Goal: Task Accomplishment & Management: Manage account settings

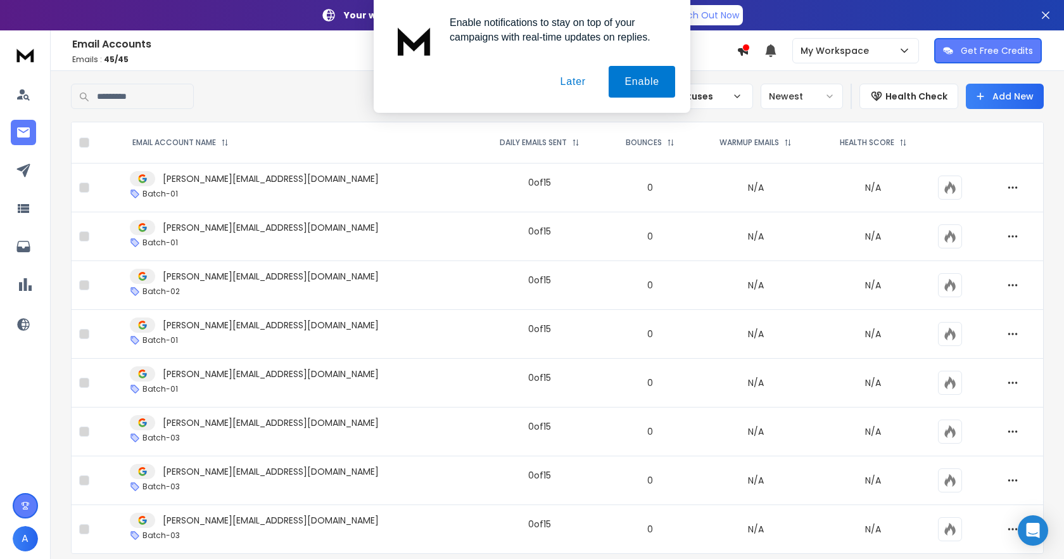
click at [577, 82] on button "Later" at bounding box center [572, 82] width 57 height 32
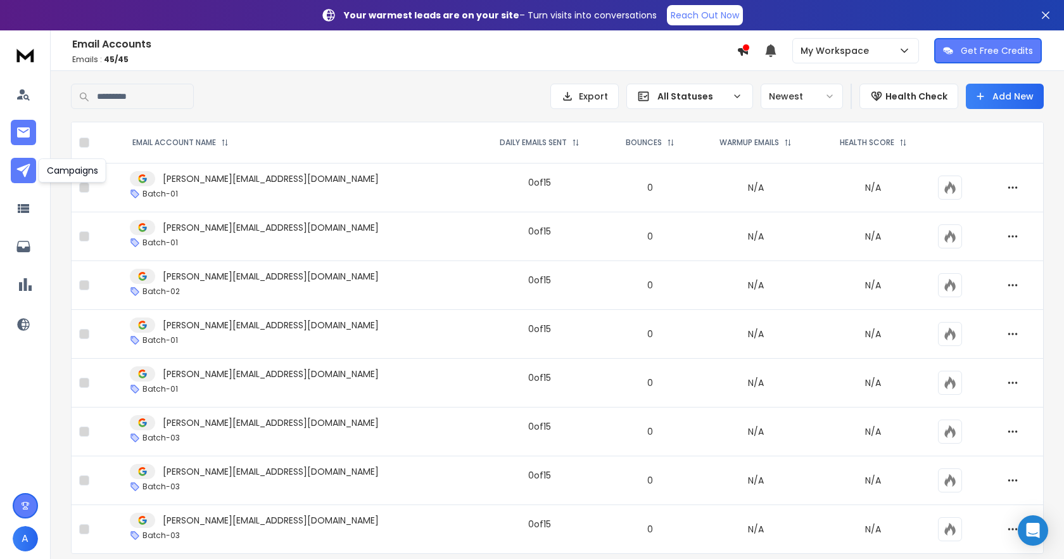
click at [29, 172] on icon at bounding box center [23, 170] width 15 height 15
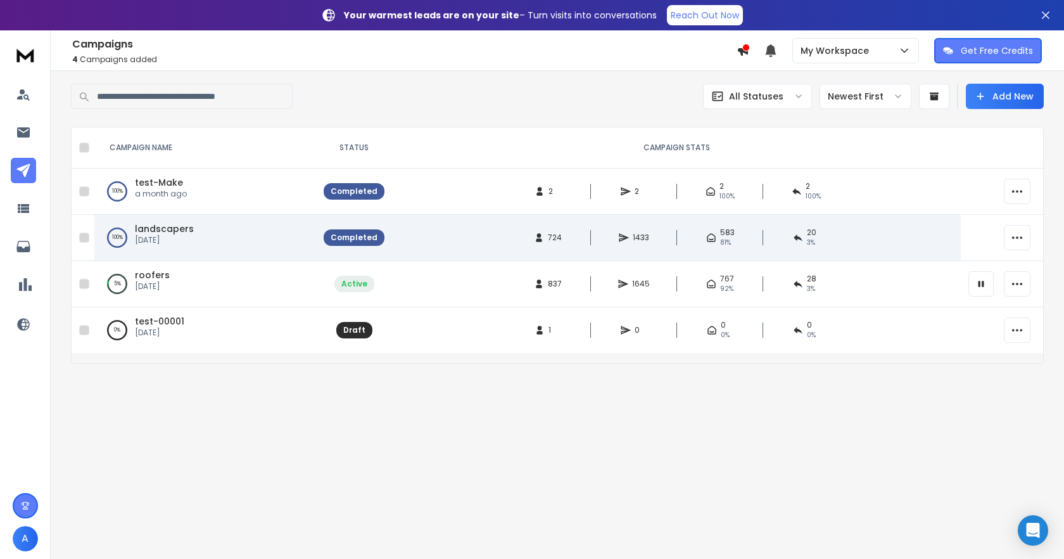
click at [188, 233] on span "landscapers" at bounding box center [164, 228] width 59 height 13
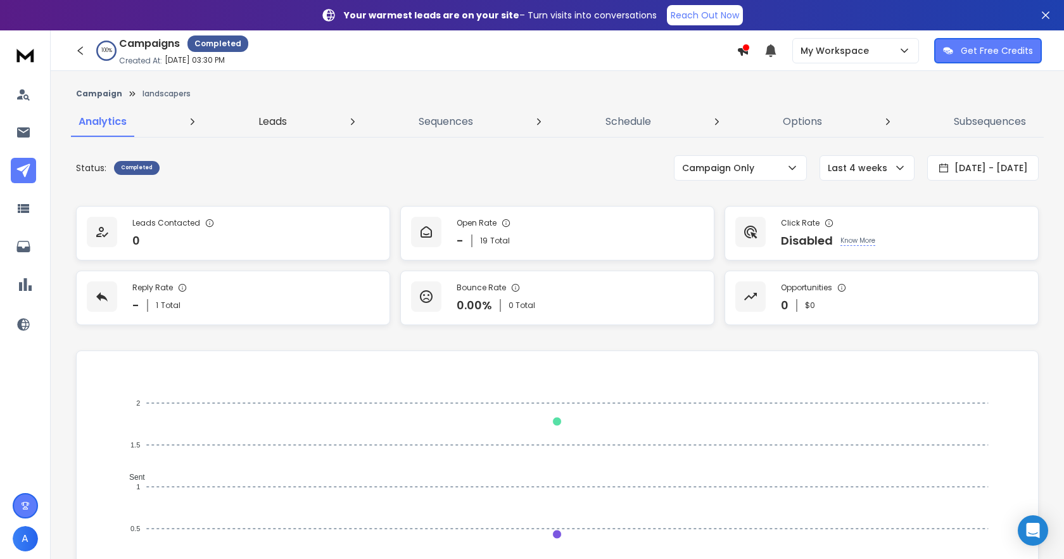
click at [269, 126] on p "Leads" at bounding box center [273, 121] width 29 height 15
click at [439, 120] on p "Sequences" at bounding box center [446, 121] width 54 height 15
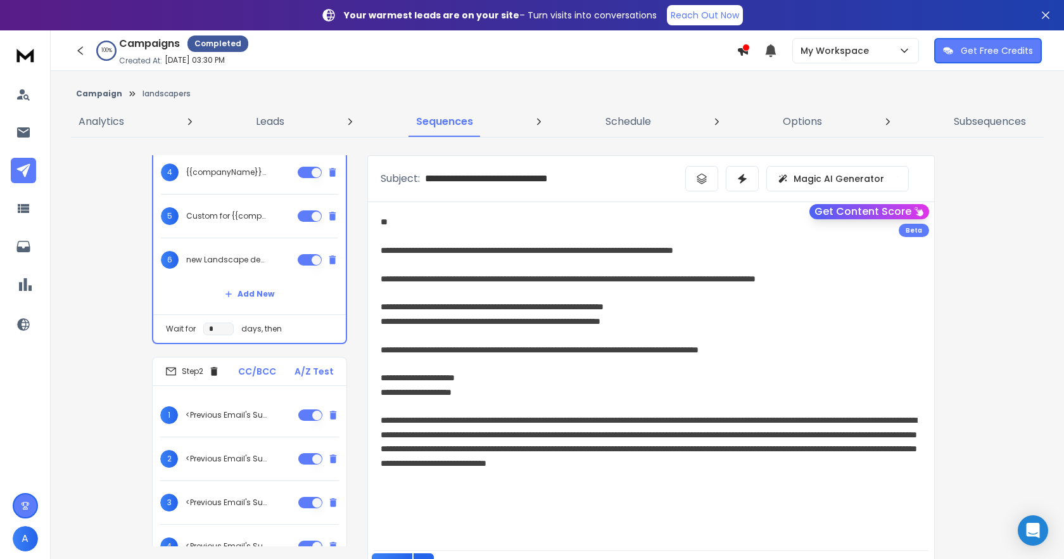
scroll to position [271, 0]
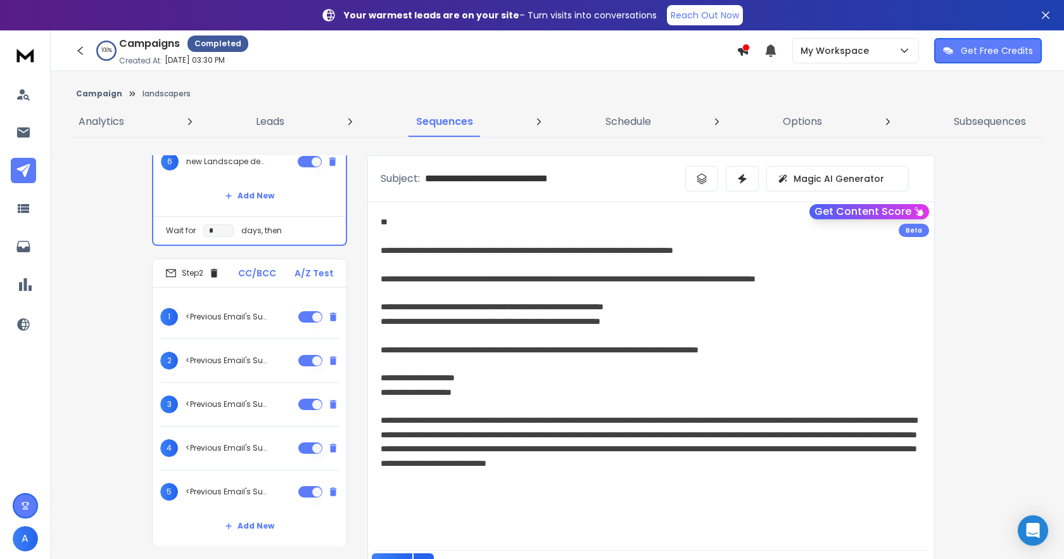
click at [224, 317] on p "<Previous Email's Subject>" at bounding box center [226, 317] width 81 height 10
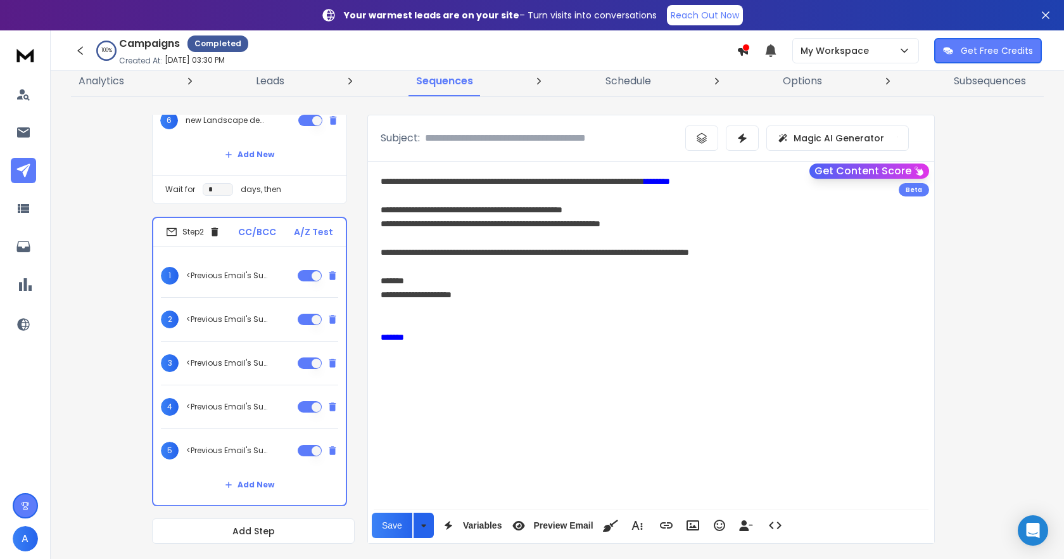
scroll to position [43, 0]
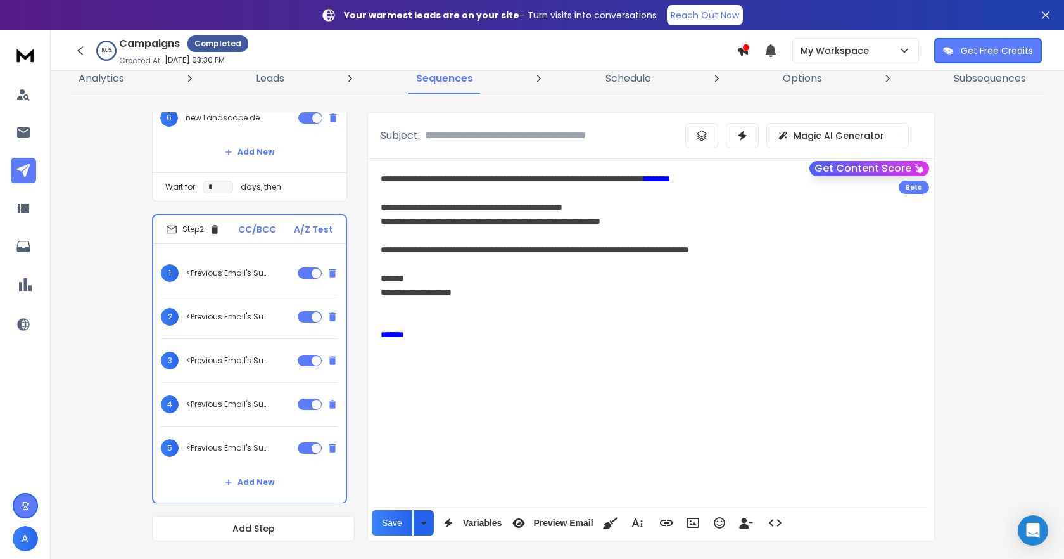
click at [293, 88] on div "Analytics Leads Sequences Schedule Options Subsequences" at bounding box center [552, 78] width 963 height 30
click at [280, 85] on p "Leads" at bounding box center [270, 78] width 29 height 15
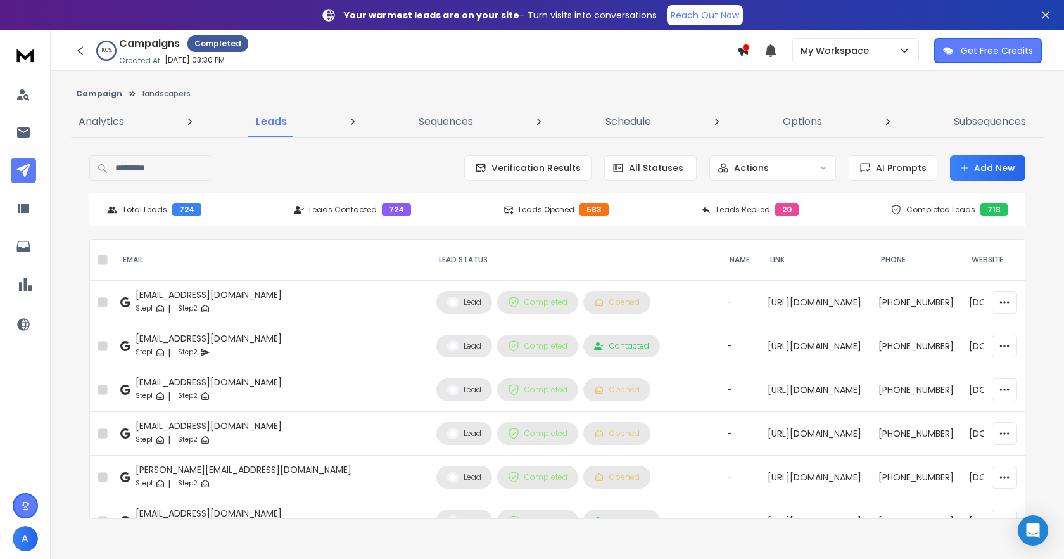
click at [998, 304] on button "button" at bounding box center [1004, 302] width 25 height 23
click at [1039, 309] on div "Verification Results All Statuses Actions AI Prompts Add New Total Leads 724 Le…" at bounding box center [557, 330] width 963 height 351
click at [760, 304] on td "[URL][DOMAIN_NAME]" at bounding box center [815, 303] width 111 height 44
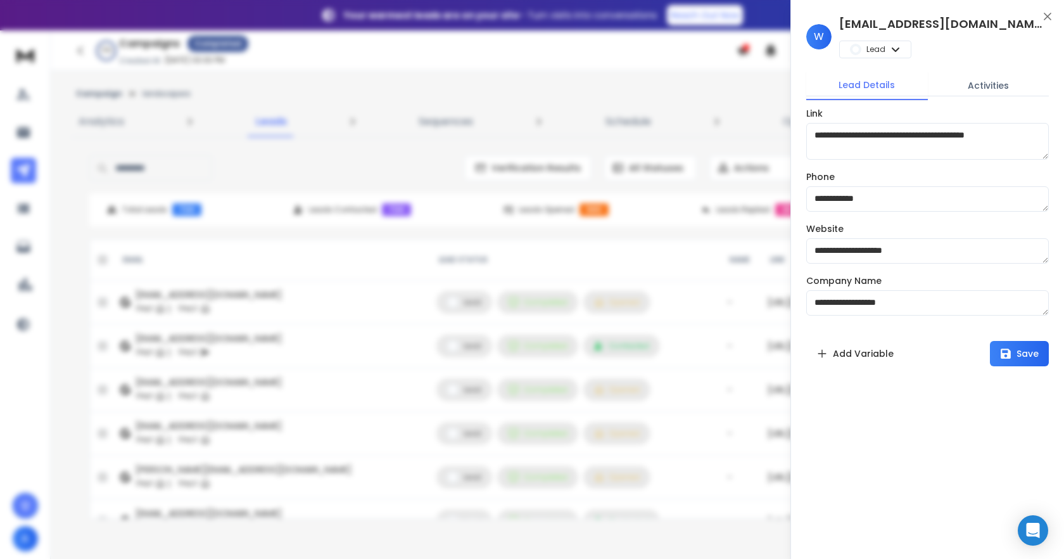
drag, startPoint x: 866, startPoint y: 147, endPoint x: 814, endPoint y: 126, distance: 56.0
click at [814, 126] on textarea "**********" at bounding box center [928, 141] width 243 height 37
click at [681, 186] on div at bounding box center [532, 279] width 1064 height 559
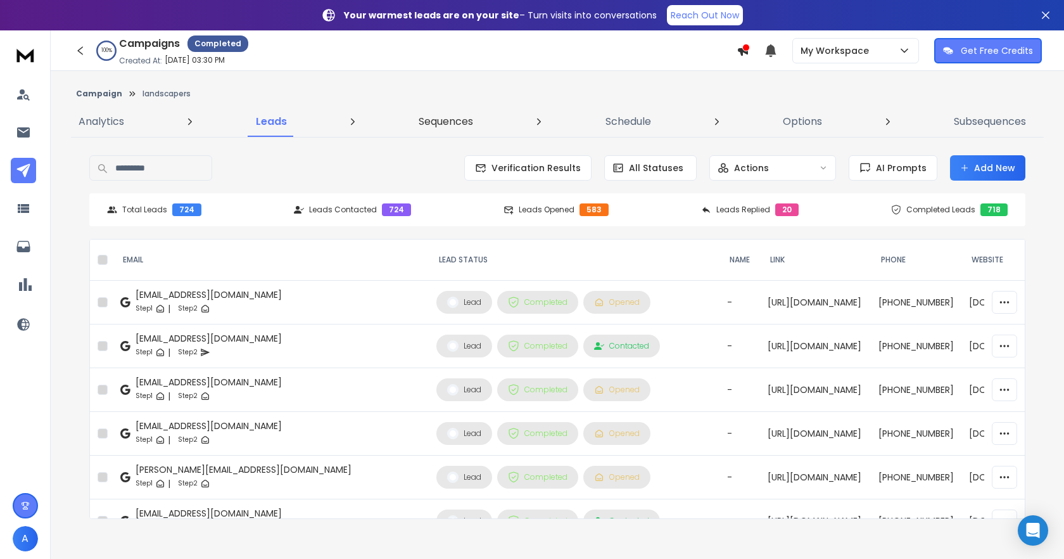
click at [454, 121] on p "Sequences" at bounding box center [446, 121] width 54 height 15
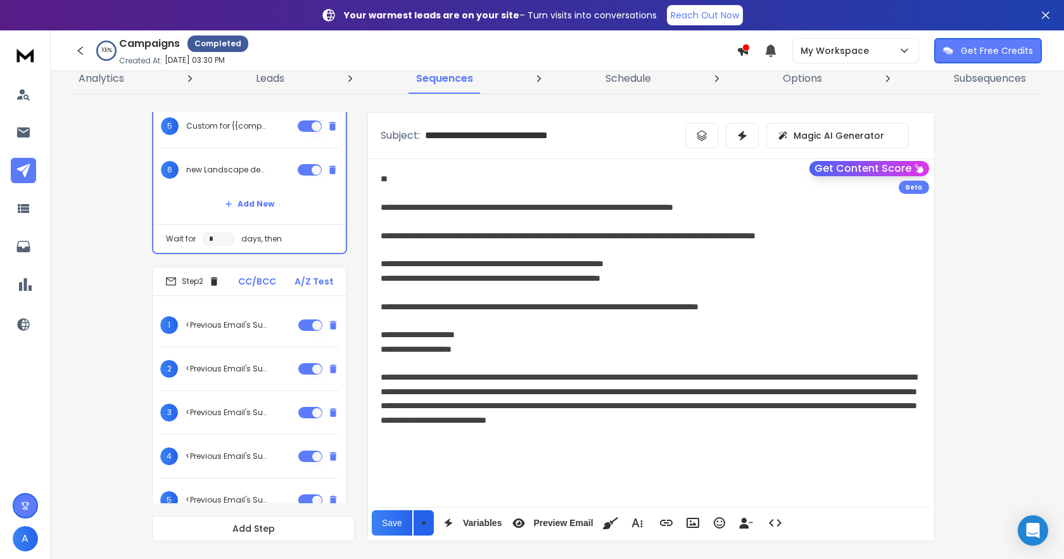
scroll to position [271, 0]
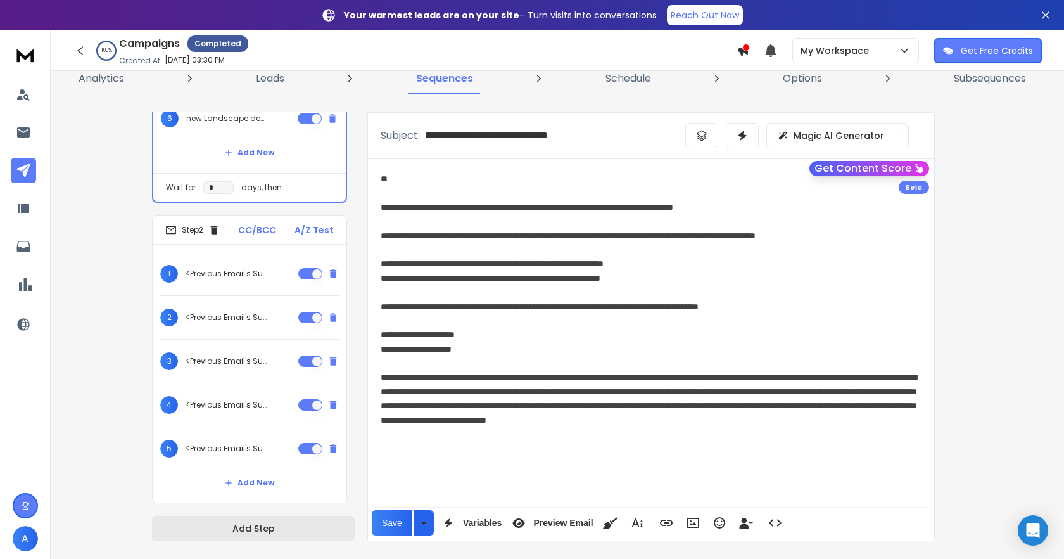
click at [263, 534] on button "Add Step" at bounding box center [253, 528] width 203 height 25
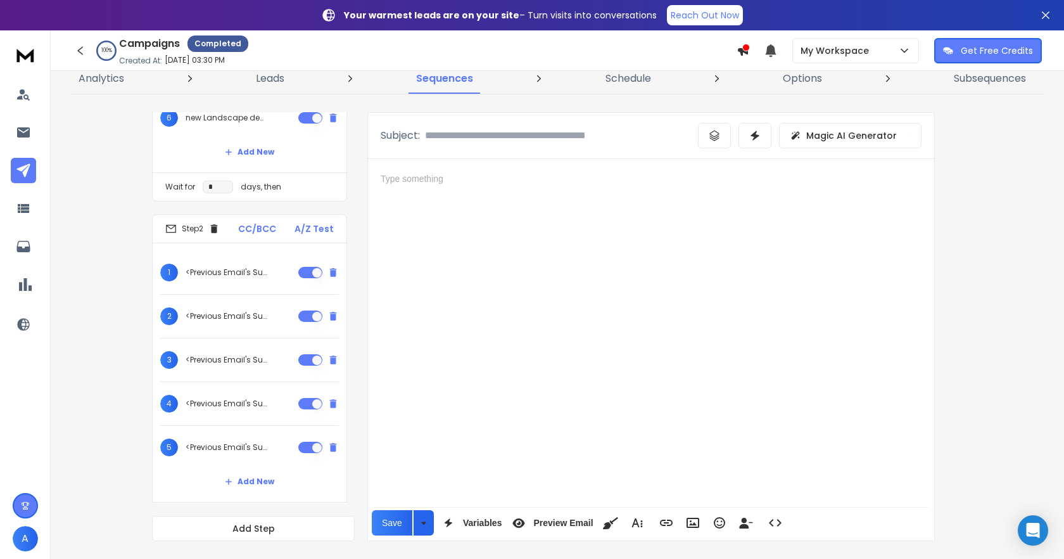
click at [242, 271] on p "<Previous Email's Subject>" at bounding box center [226, 272] width 81 height 10
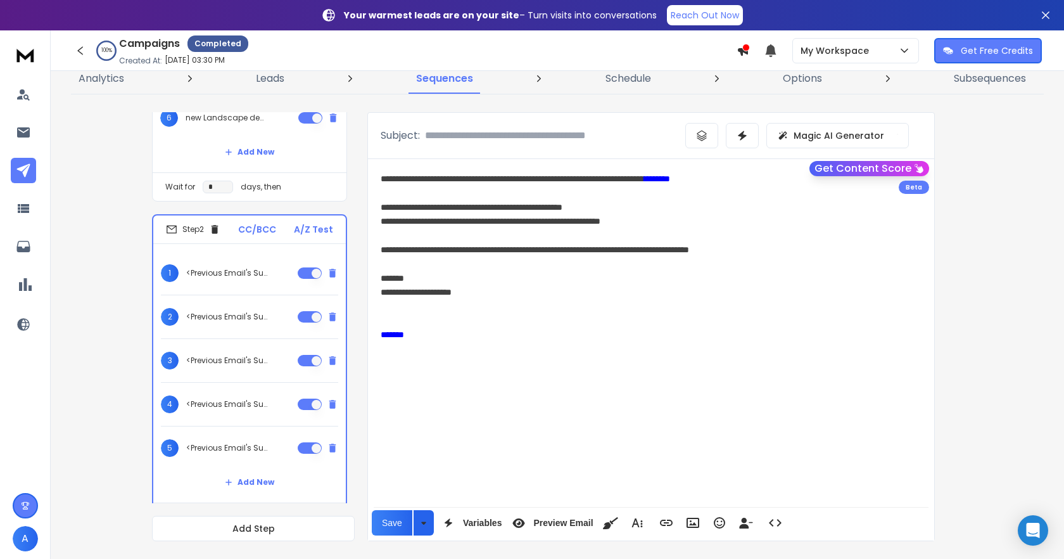
click at [712, 300] on div at bounding box center [651, 307] width 541 height 14
click at [783, 520] on button "Code View" at bounding box center [776, 522] width 24 height 25
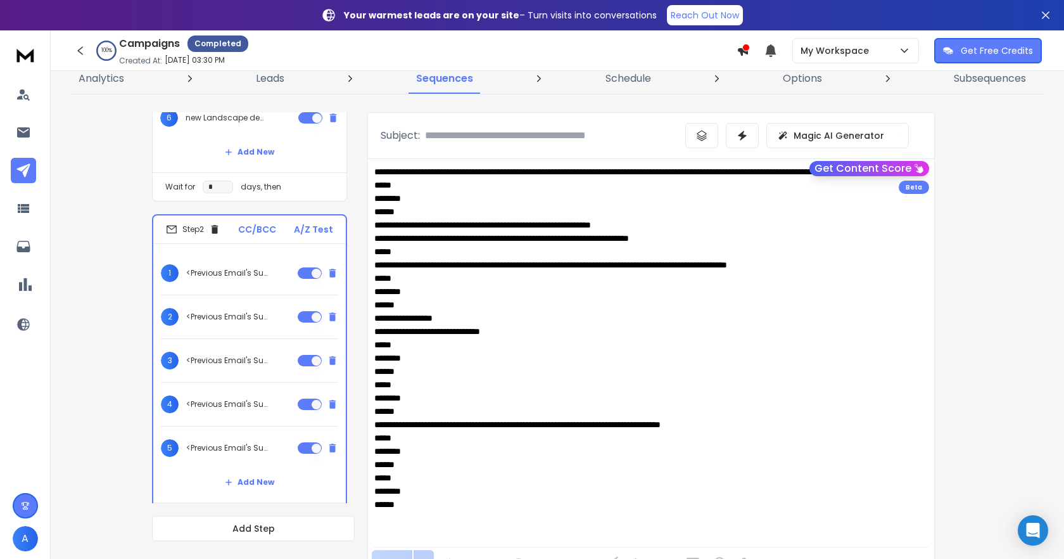
click at [742, 380] on textarea "**********" at bounding box center [651, 351] width 566 height 385
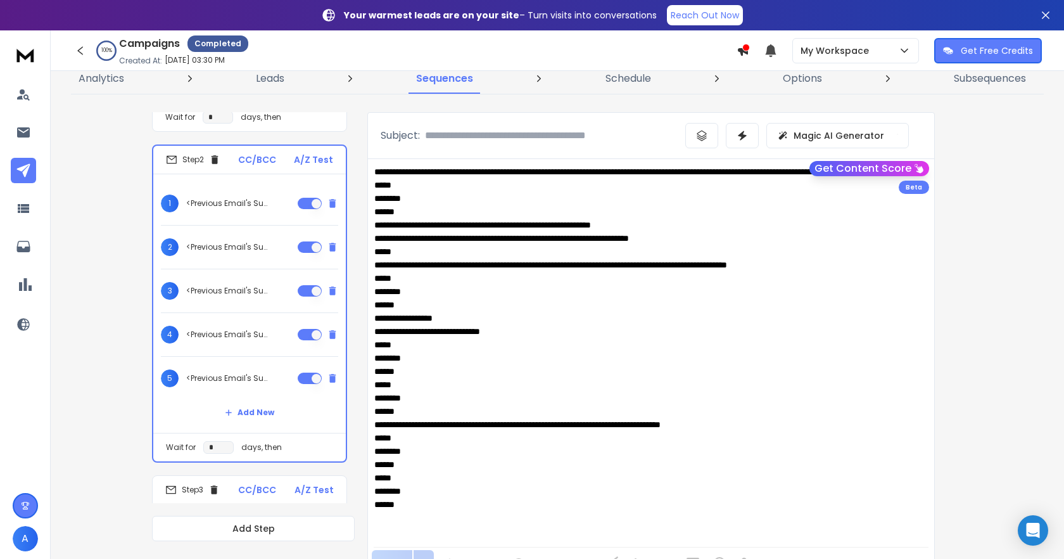
scroll to position [418, 0]
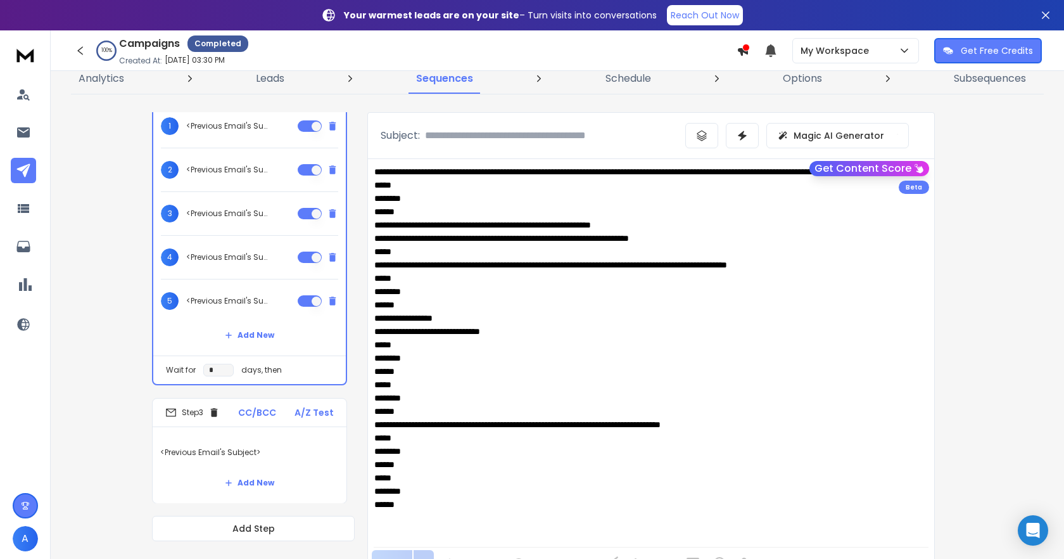
click at [240, 459] on p "<Previous Email's Subject>" at bounding box center [249, 452] width 179 height 35
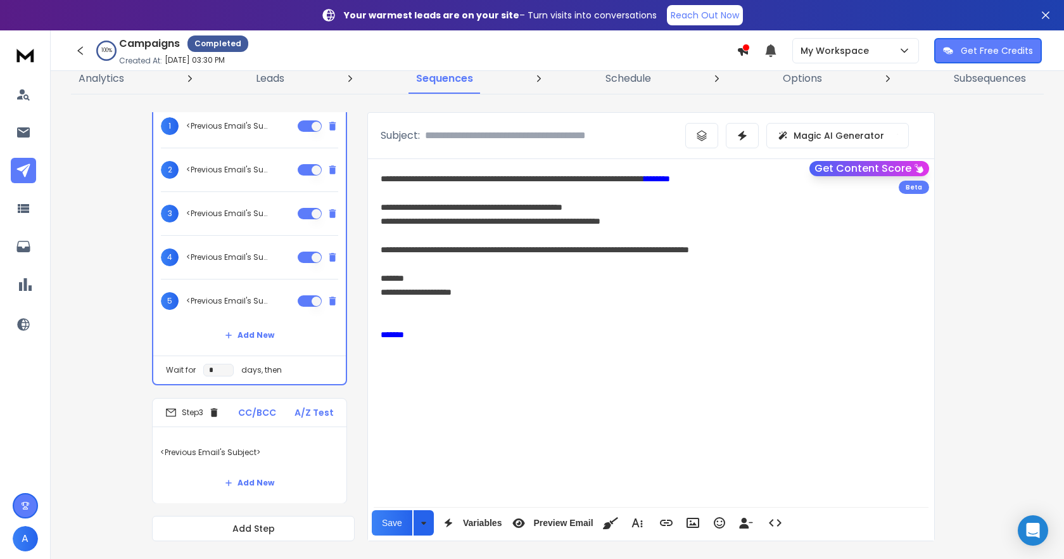
click at [594, 360] on div at bounding box center [651, 363] width 541 height 14
click at [233, 449] on p "<Previous Email's Subject>" at bounding box center [249, 452] width 179 height 35
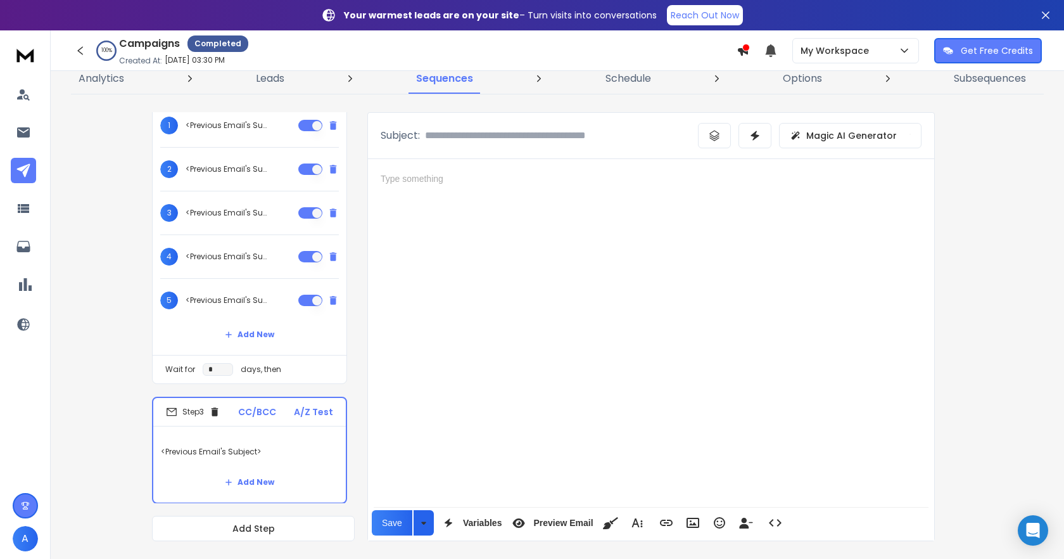
click at [520, 388] on div at bounding box center [651, 326] width 566 height 335
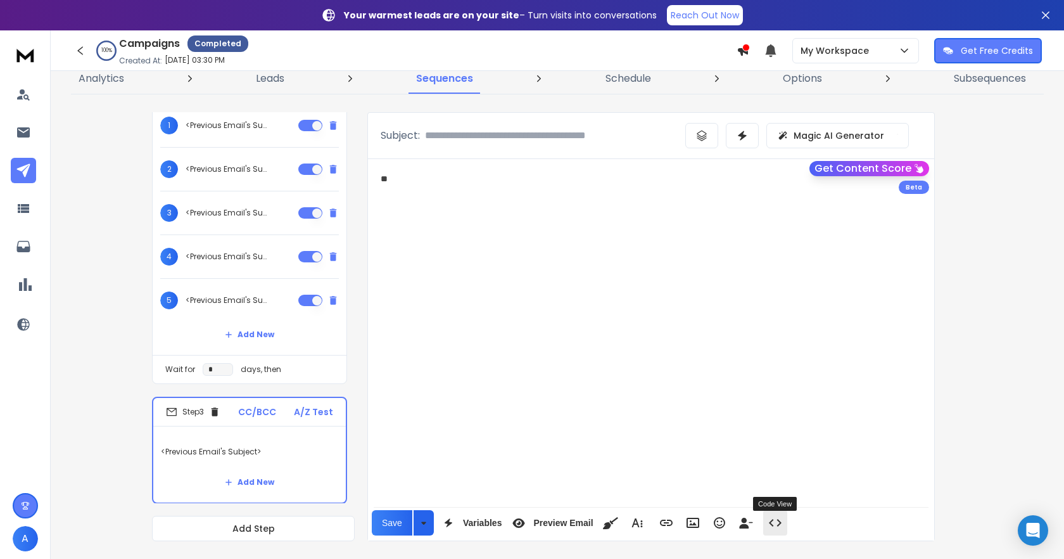
click at [776, 513] on button "Code View" at bounding box center [776, 522] width 24 height 25
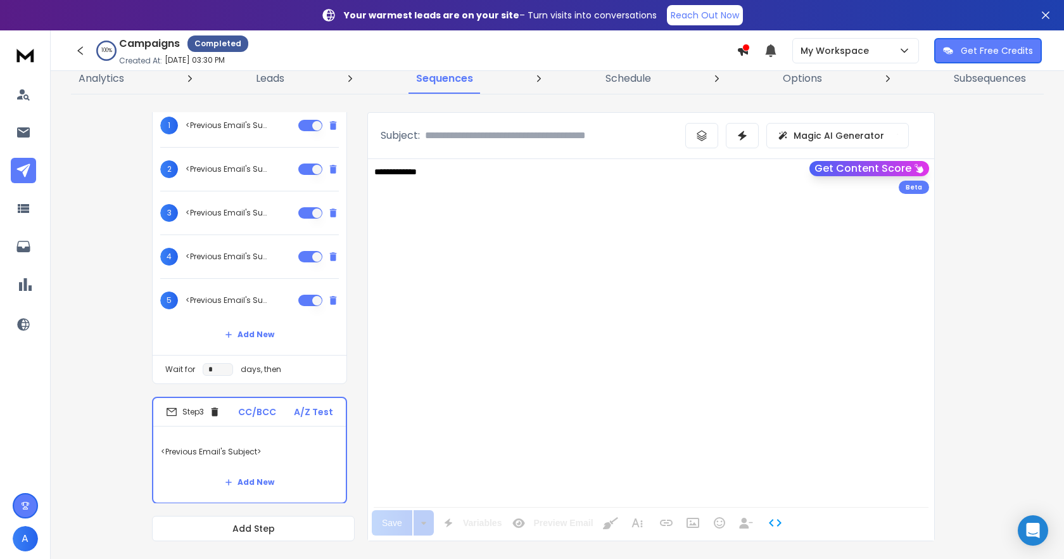
click at [430, 172] on textarea "**********" at bounding box center [651, 172] width 566 height 26
type textarea "**********"
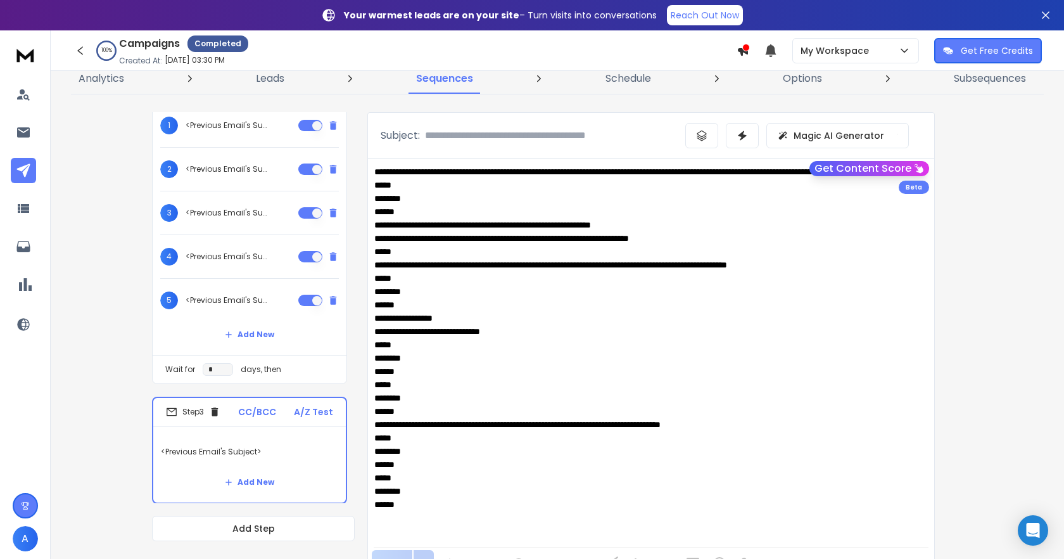
scroll to position [83, 0]
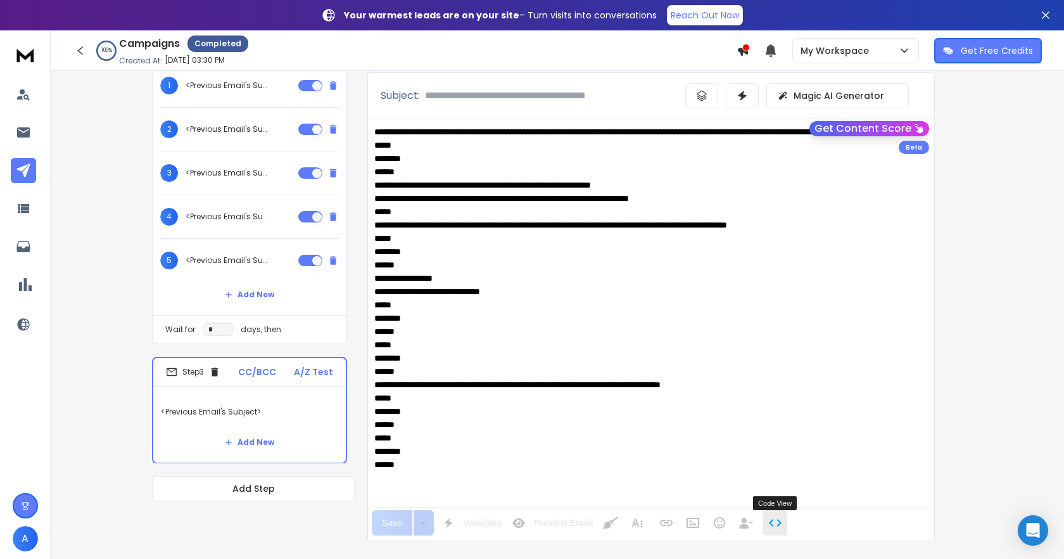
click at [774, 519] on icon "button" at bounding box center [775, 522] width 15 height 15
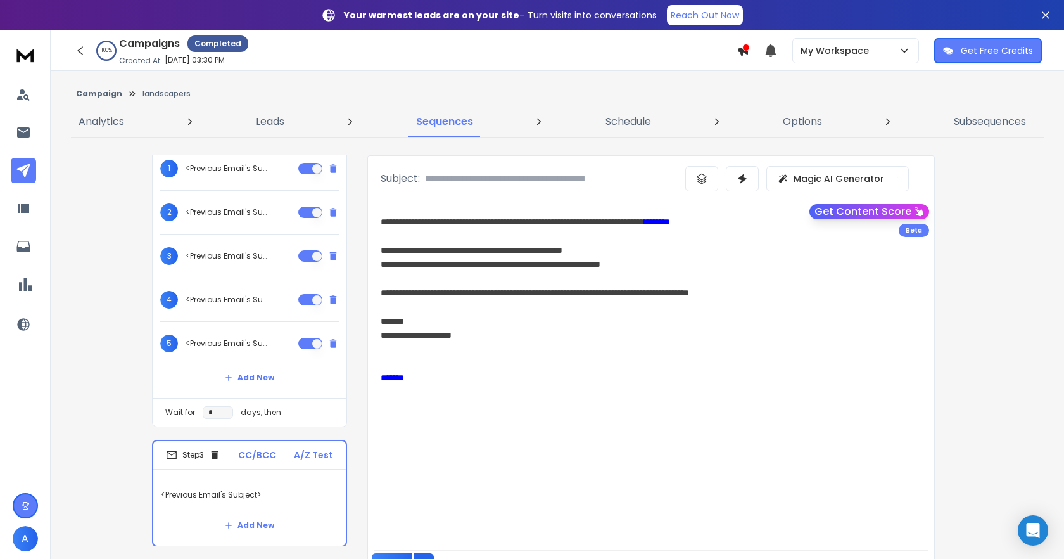
scroll to position [43, 0]
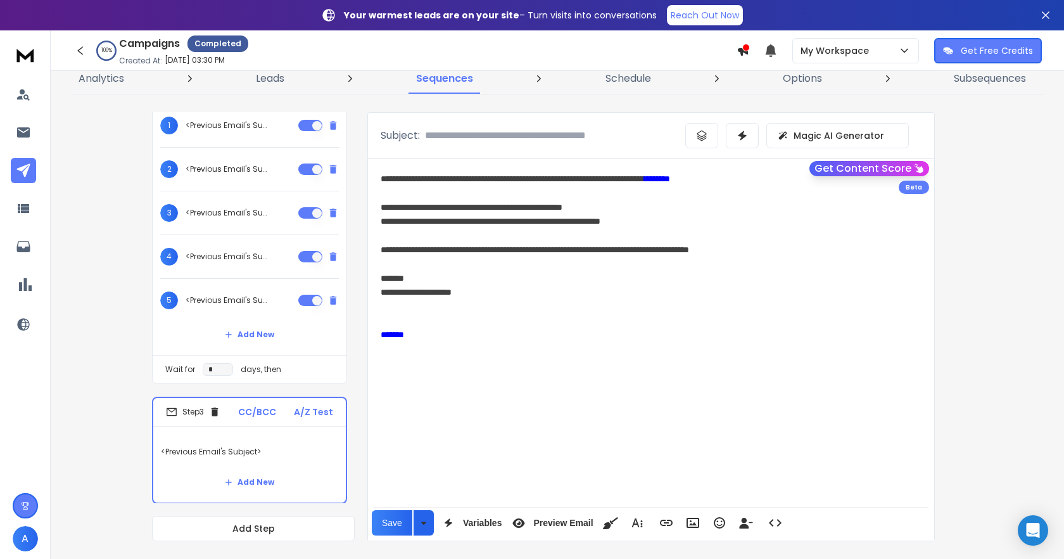
click at [217, 373] on input "*" at bounding box center [218, 369] width 30 height 13
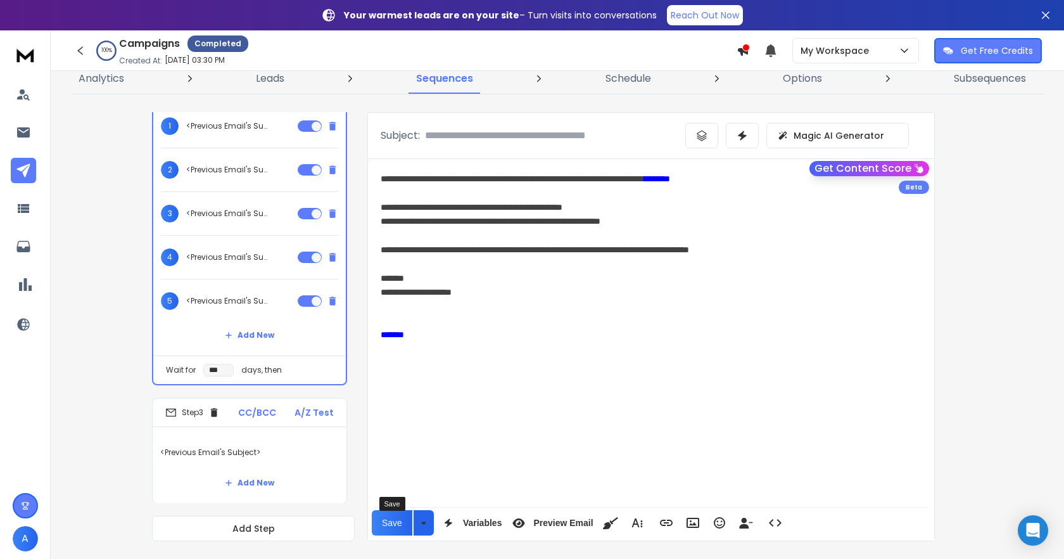
type input "***"
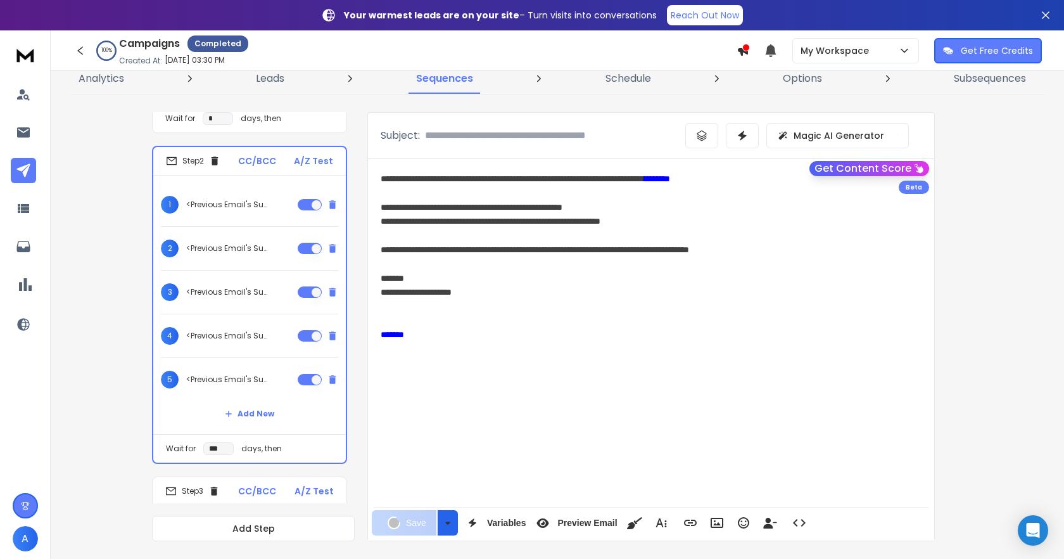
scroll to position [256, 0]
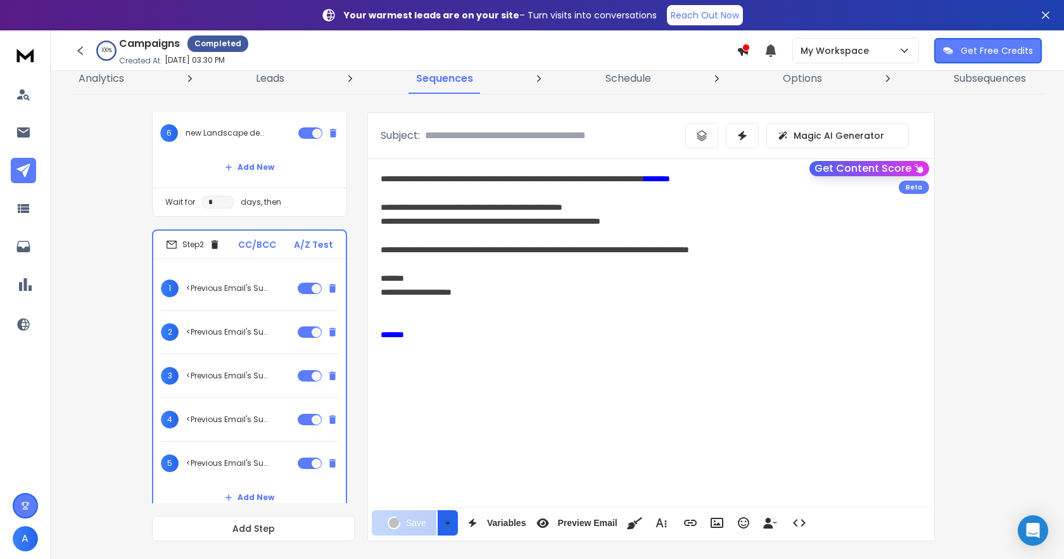
click at [226, 317] on div "2 <Previous Email's Subject>" at bounding box center [249, 332] width 177 height 44
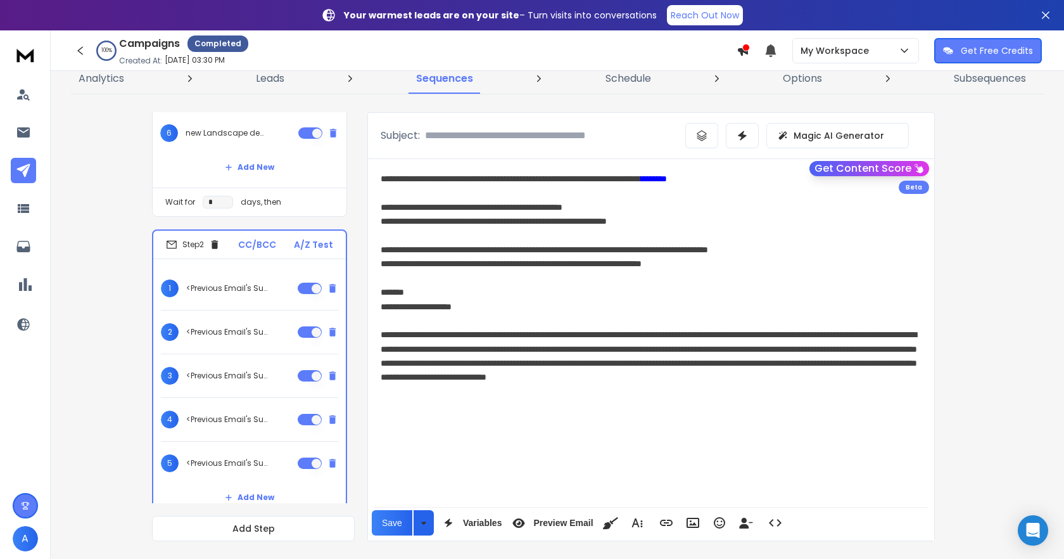
click at [231, 292] on p "<Previous Email's Subject>" at bounding box center [226, 288] width 81 height 10
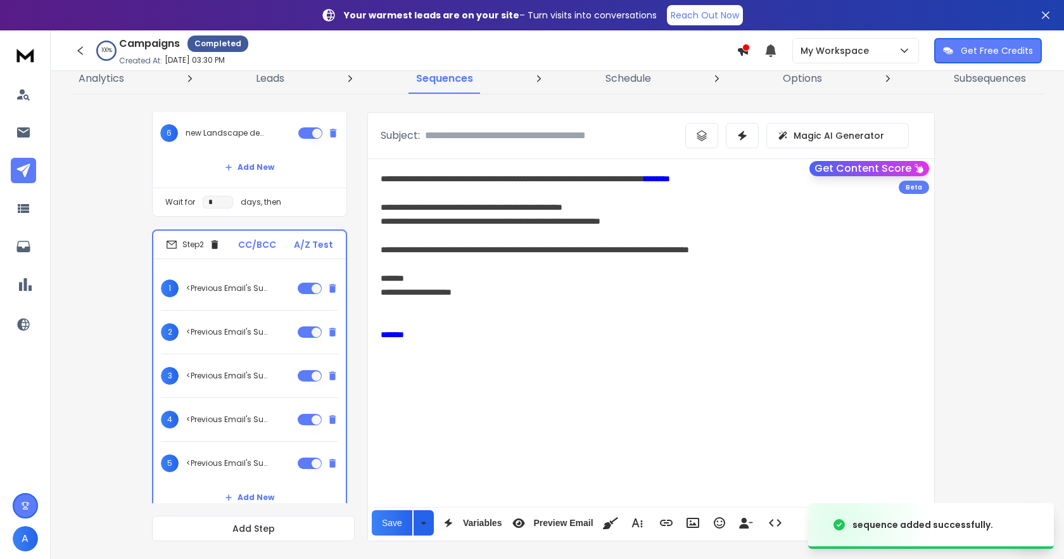
click at [234, 317] on div "2 <Previous Email's Subject>" at bounding box center [249, 332] width 177 height 44
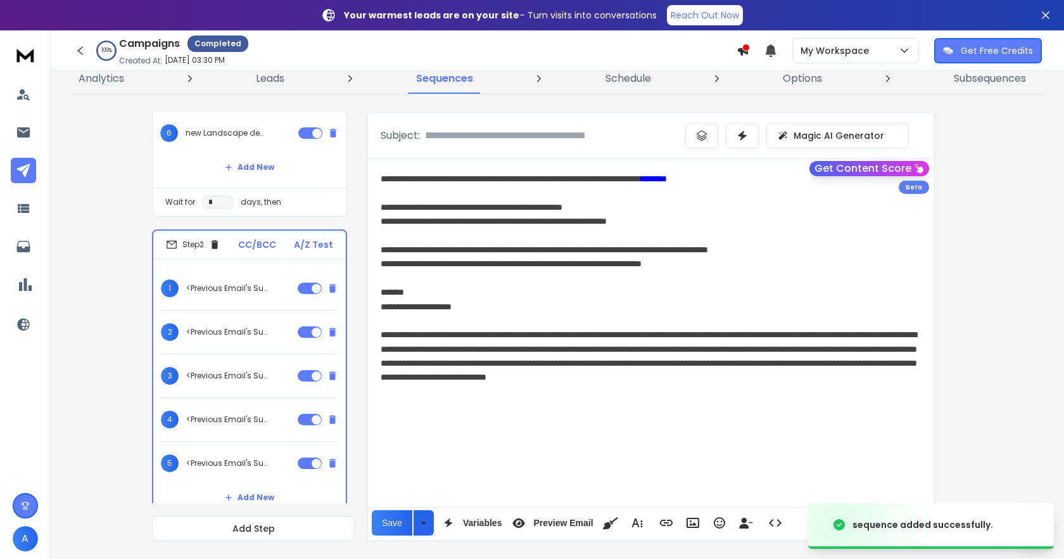
click at [597, 320] on div at bounding box center [651, 321] width 541 height 14
click at [778, 525] on icon "button" at bounding box center [775, 523] width 13 height 8
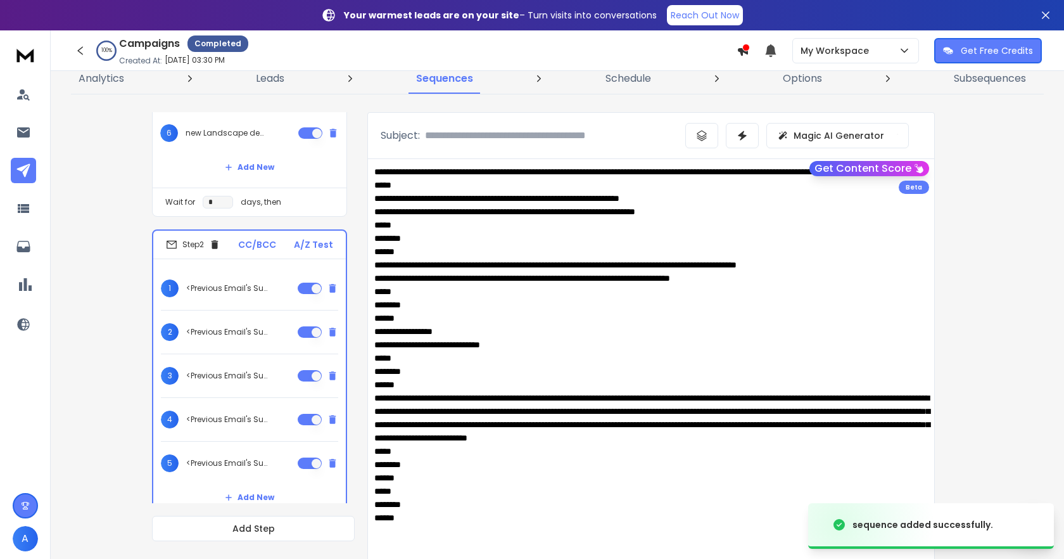
click at [701, 360] on textarea at bounding box center [651, 371] width 566 height 425
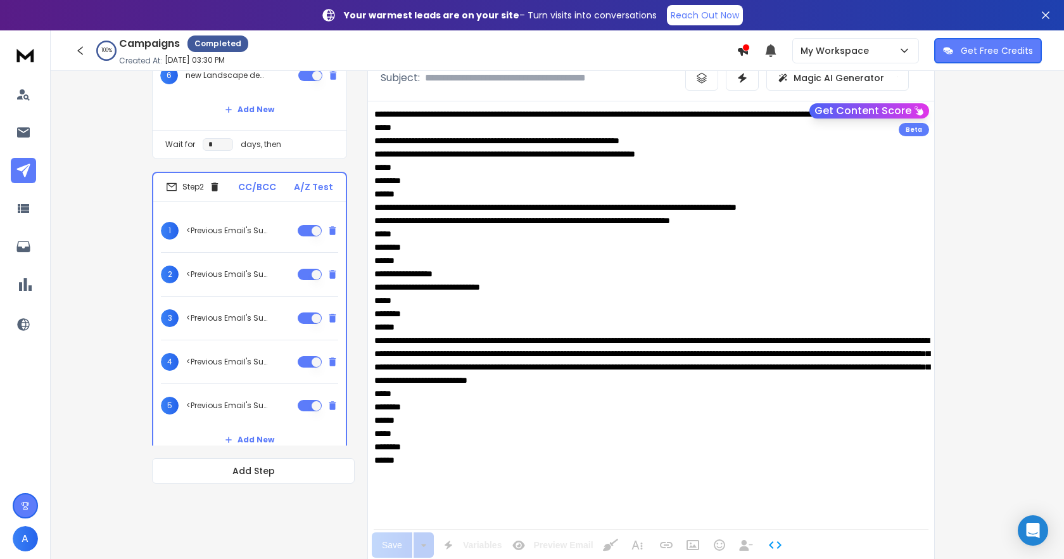
scroll to position [123, 0]
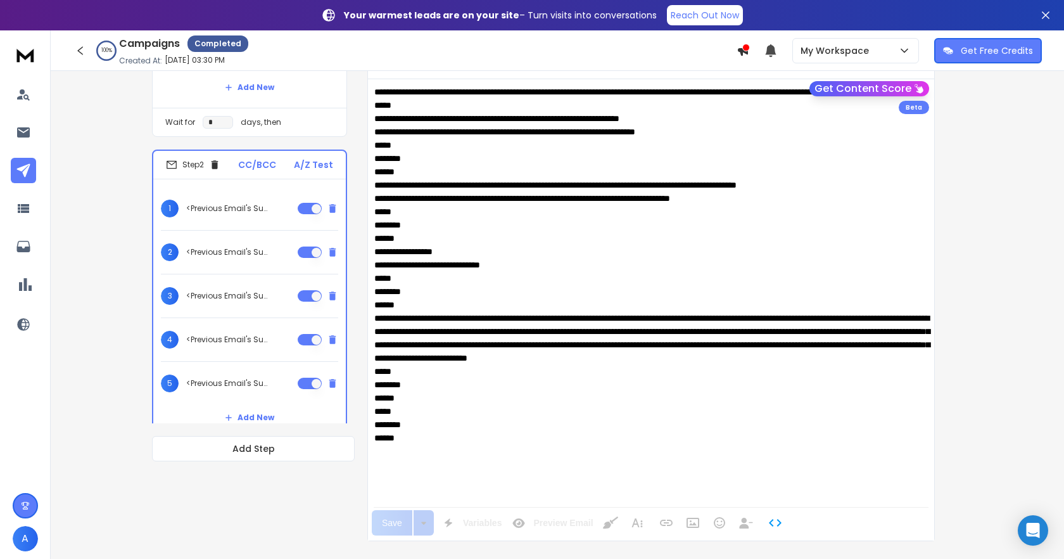
click at [255, 252] on p "<Previous Email's Subject>" at bounding box center [226, 252] width 81 height 10
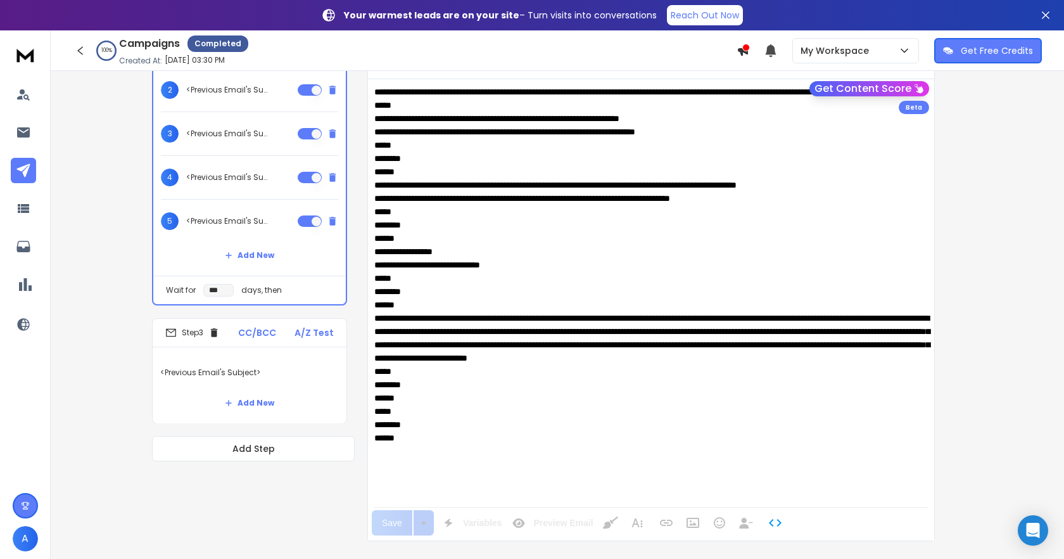
click at [254, 378] on p "<Previous Email's Subject>" at bounding box center [249, 372] width 179 height 35
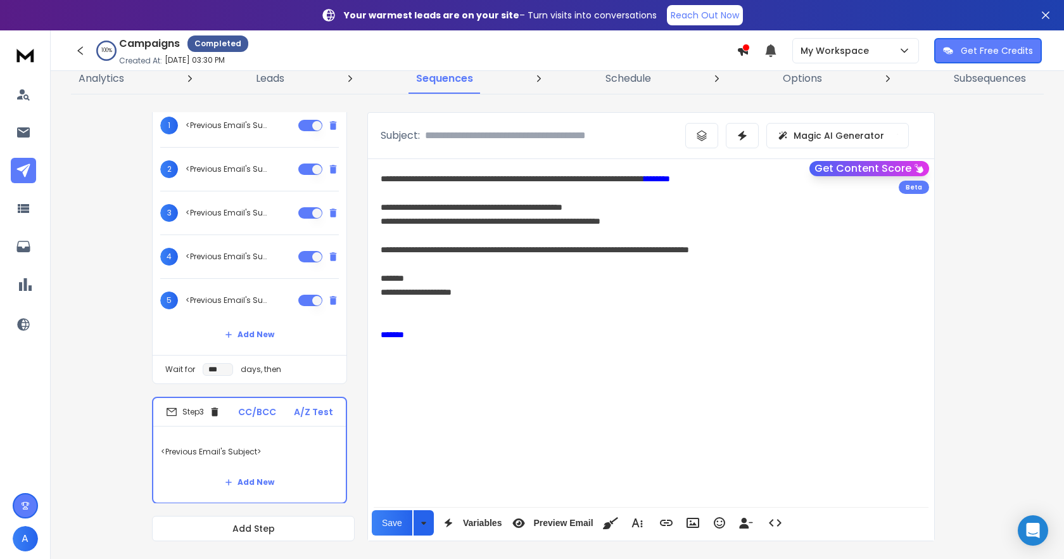
scroll to position [43, 0]
click at [259, 479] on button "Add New" at bounding box center [250, 482] width 70 height 25
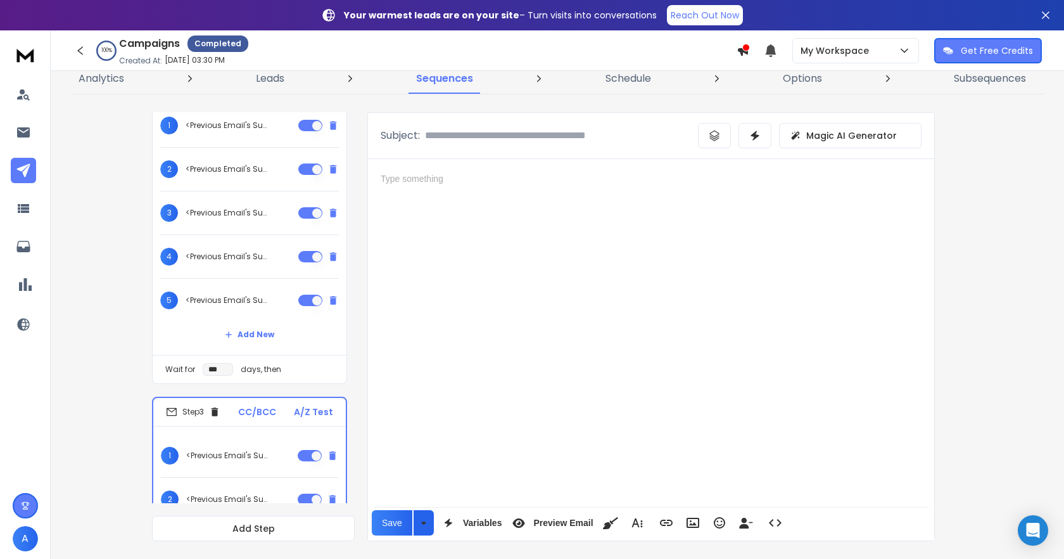
click at [583, 314] on div at bounding box center [651, 326] width 566 height 335
click at [770, 525] on icon "button" at bounding box center [775, 522] width 15 height 15
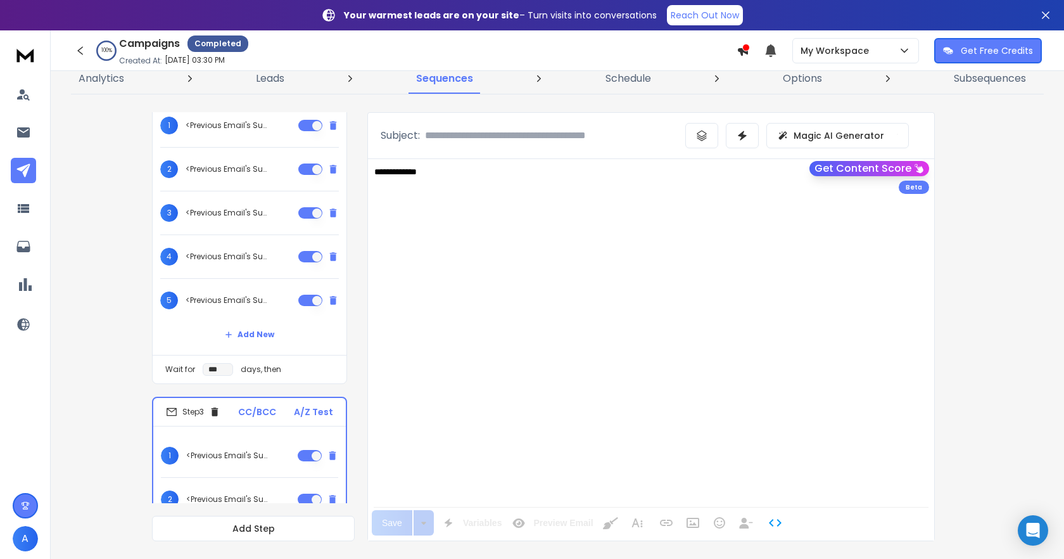
type textarea "**********"
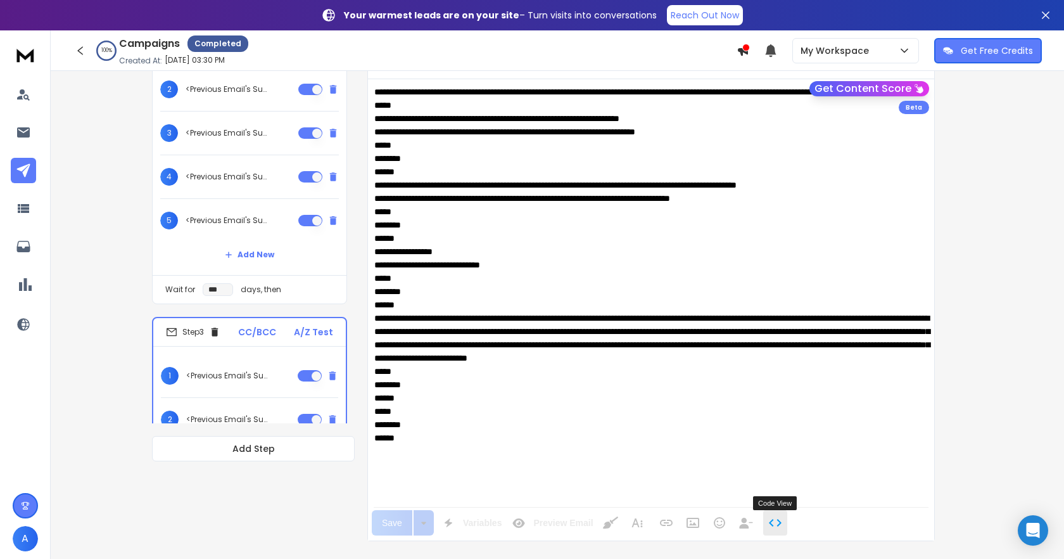
click at [779, 528] on icon "button" at bounding box center [775, 522] width 15 height 15
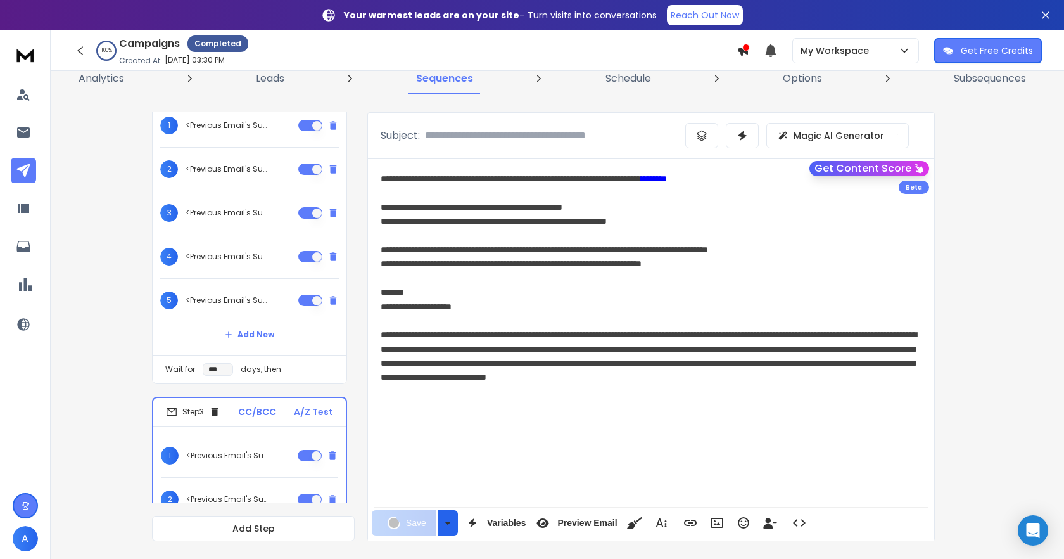
scroll to position [0, 0]
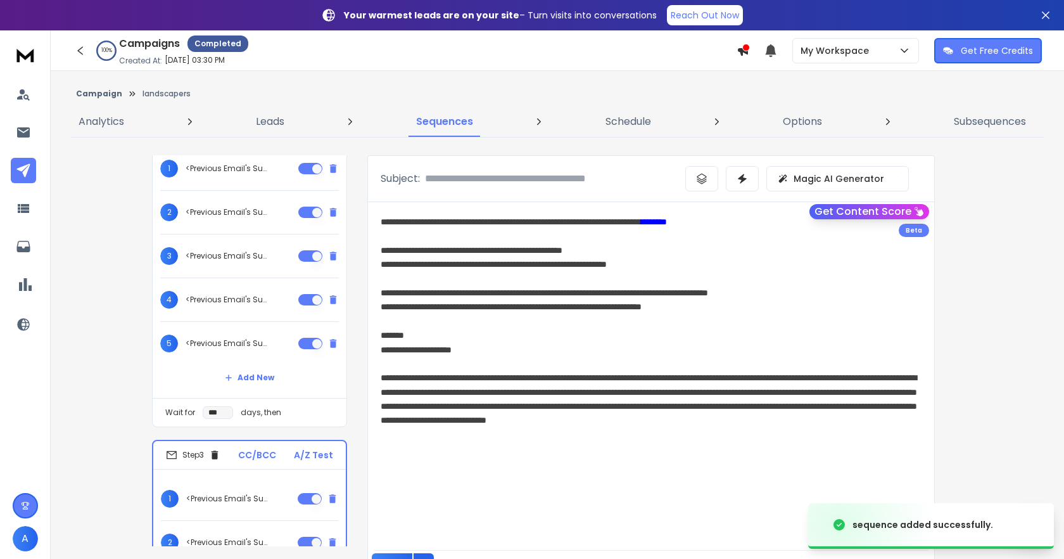
click at [229, 252] on p "<Previous Email's Subject>" at bounding box center [226, 256] width 81 height 10
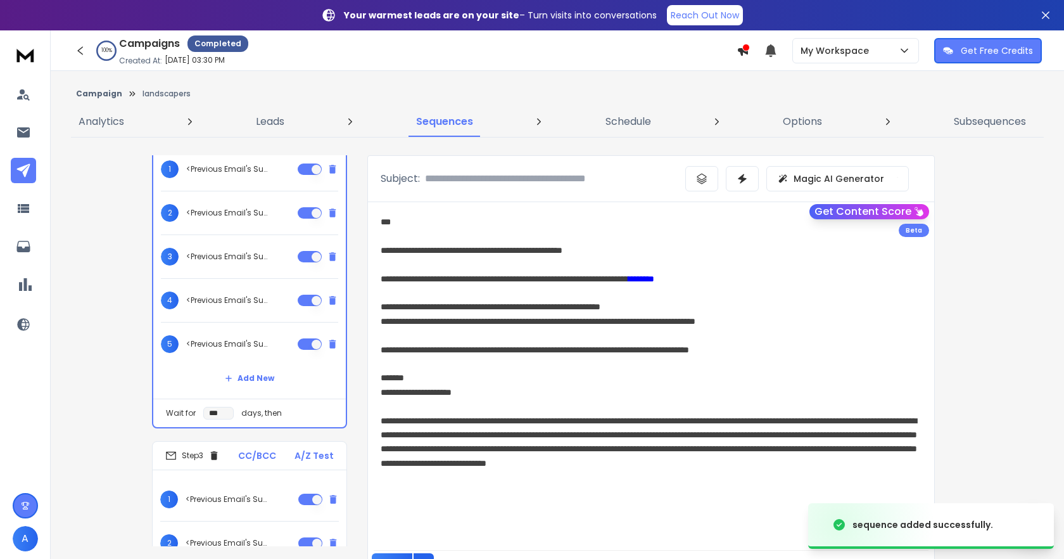
click at [398, 249] on div "**********" at bounding box center [651, 250] width 541 height 14
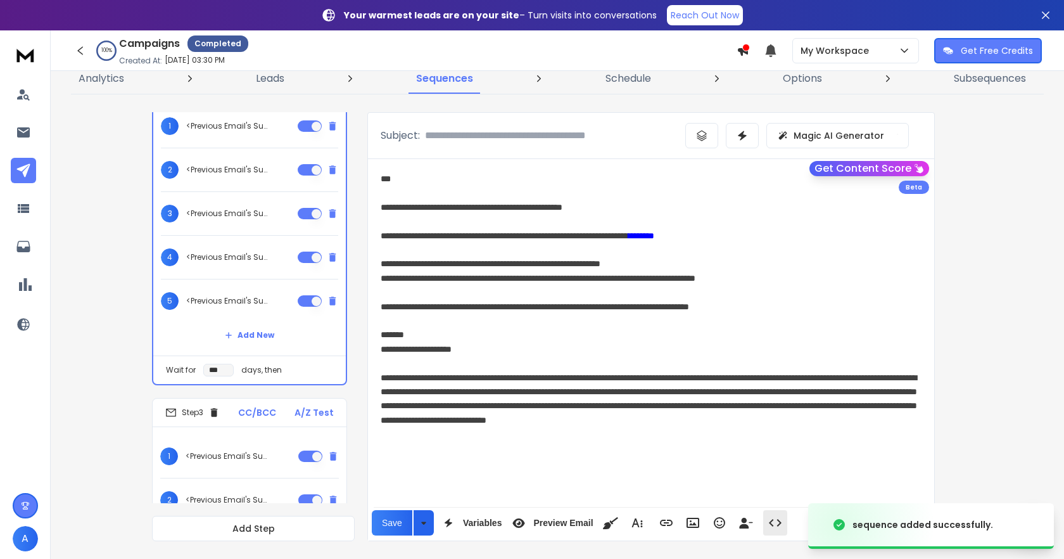
click at [770, 531] on button "Code View" at bounding box center [776, 522] width 24 height 25
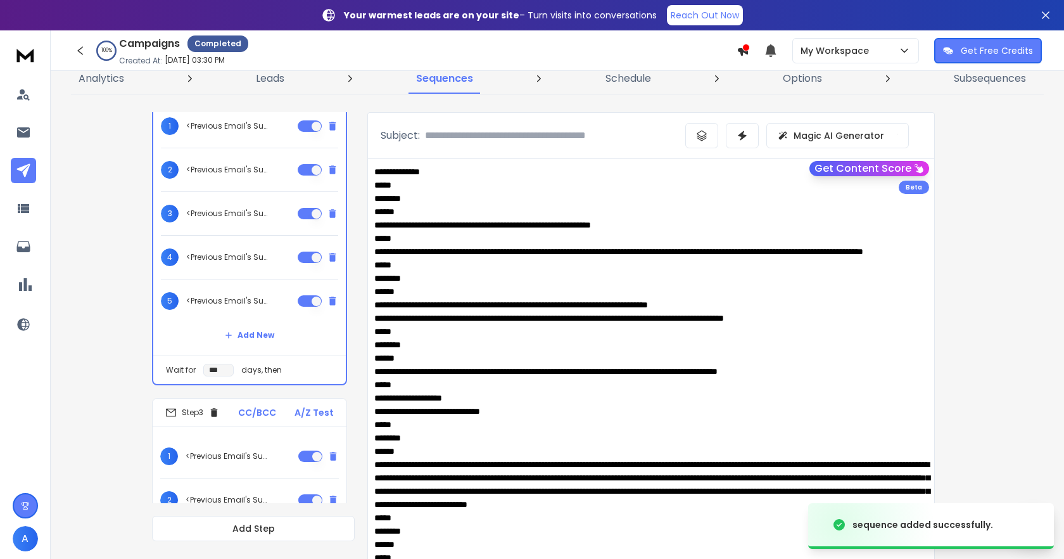
click at [679, 381] on textarea at bounding box center [651, 411] width 566 height 505
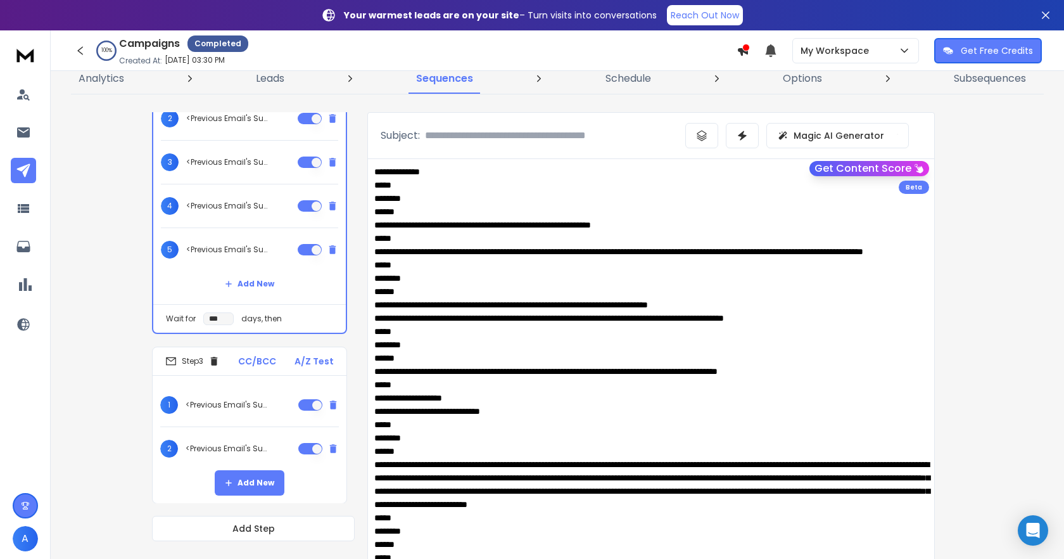
click at [249, 486] on button "Add New" at bounding box center [250, 482] width 70 height 25
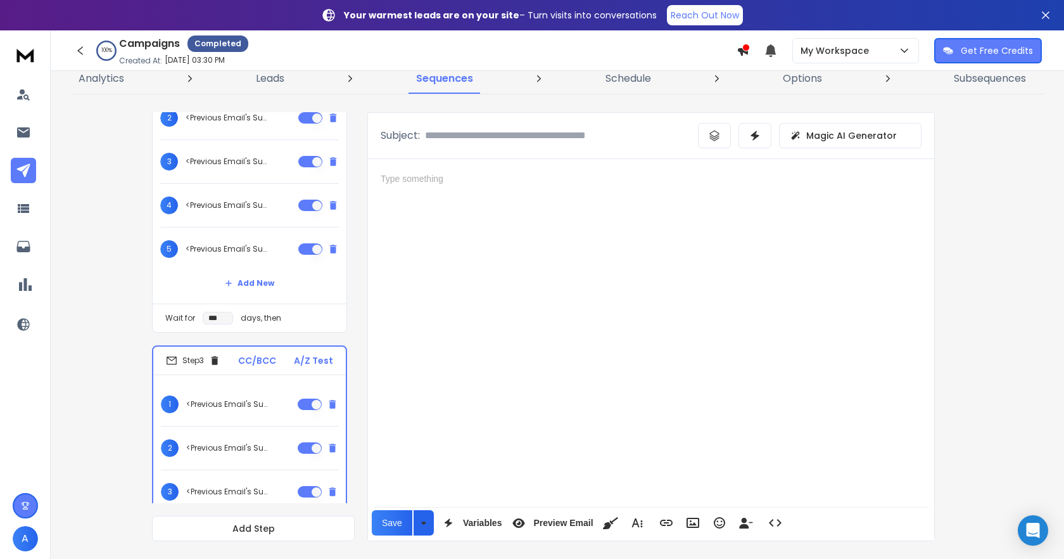
scroll to position [470, 0]
click at [245, 502] on div "3 <Previous Email's Subject>" at bounding box center [249, 491] width 177 height 43
click at [248, 487] on p "<Previous Email's Subject>" at bounding box center [226, 492] width 81 height 10
click at [403, 253] on div at bounding box center [651, 326] width 566 height 335
click at [779, 530] on button "Code View" at bounding box center [776, 522] width 24 height 25
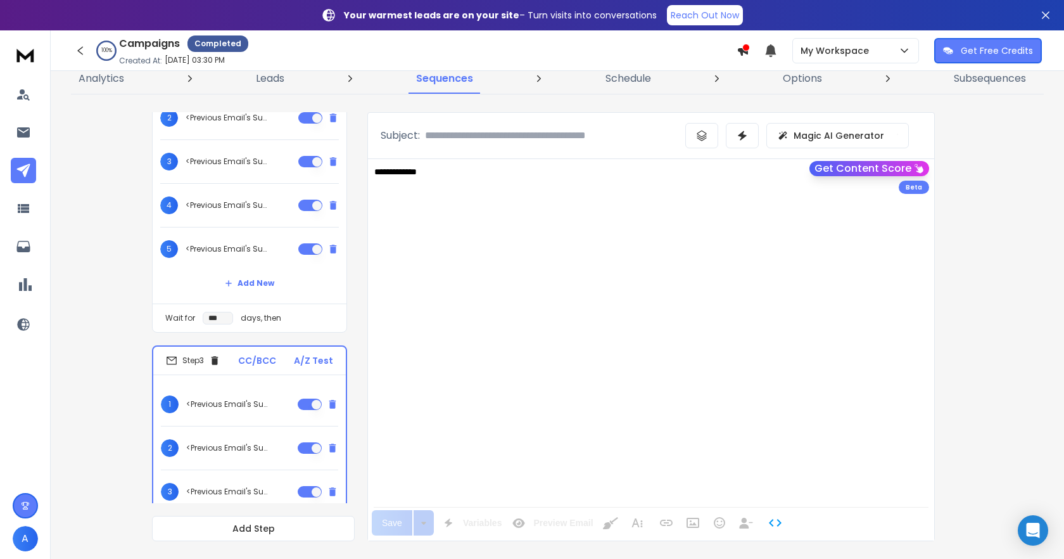
click at [436, 170] on textarea "**********" at bounding box center [651, 172] width 566 height 26
type textarea "**********"
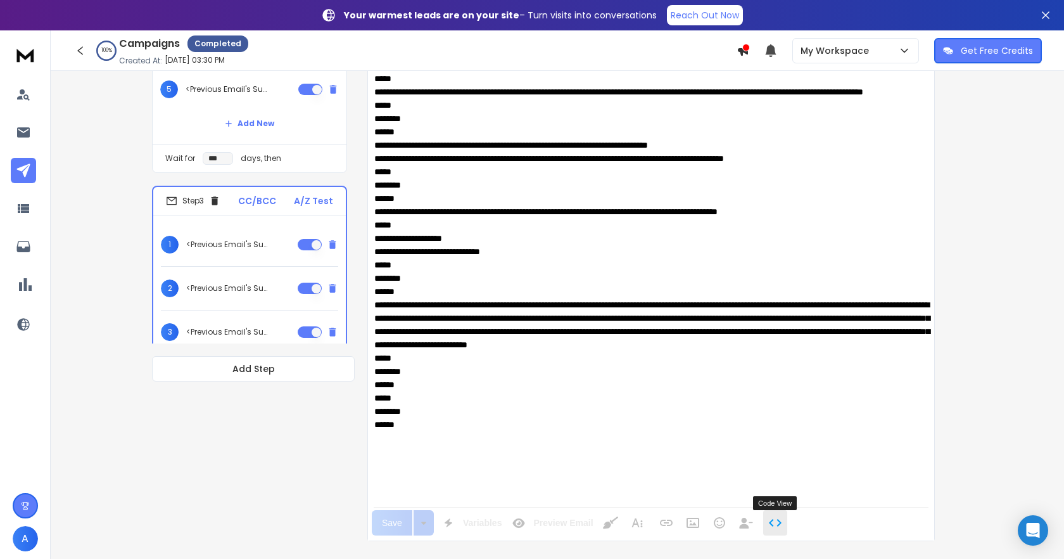
click at [783, 526] on button "Code View" at bounding box center [776, 522] width 24 height 25
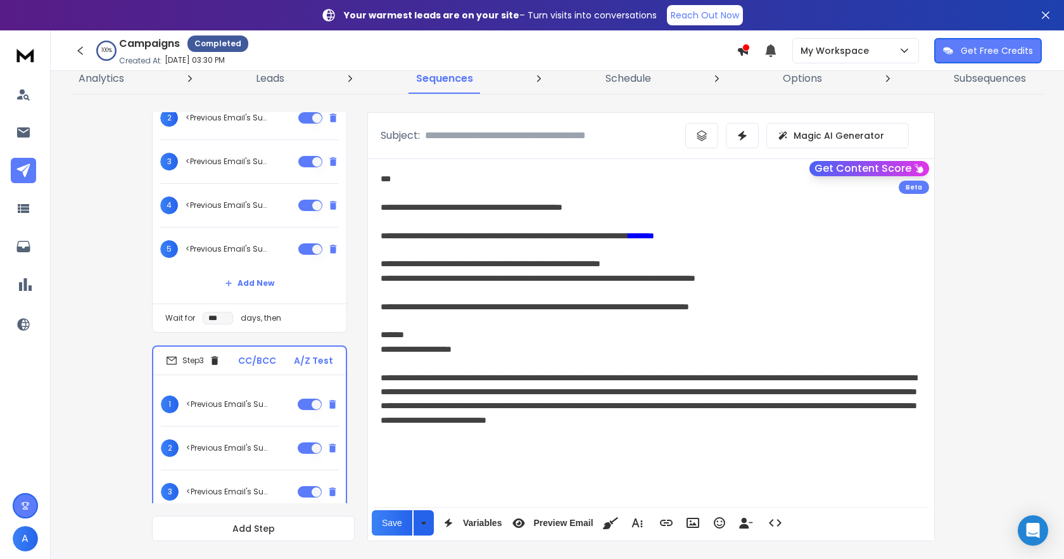
scroll to position [513, 0]
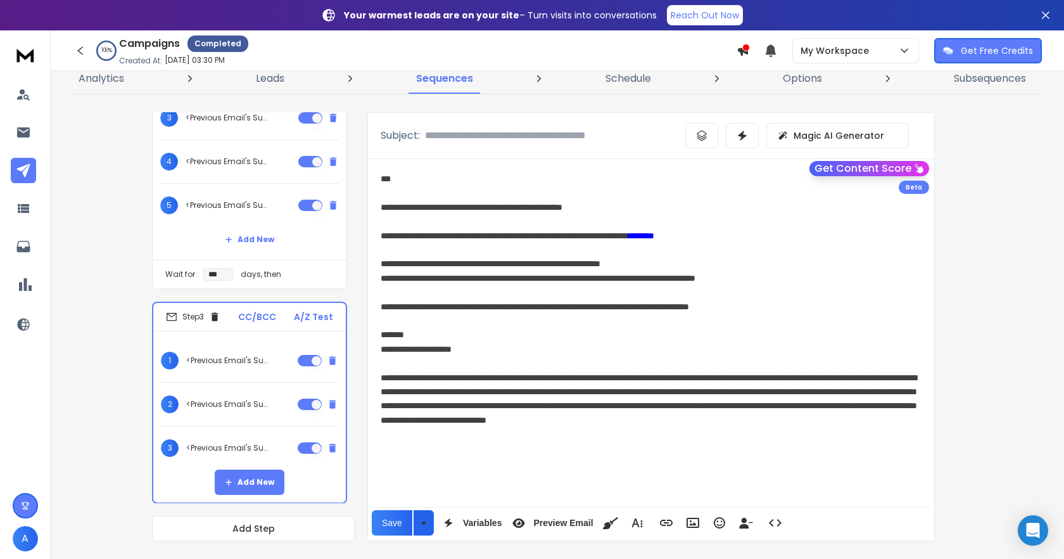
click at [278, 480] on button "Add New" at bounding box center [250, 482] width 70 height 25
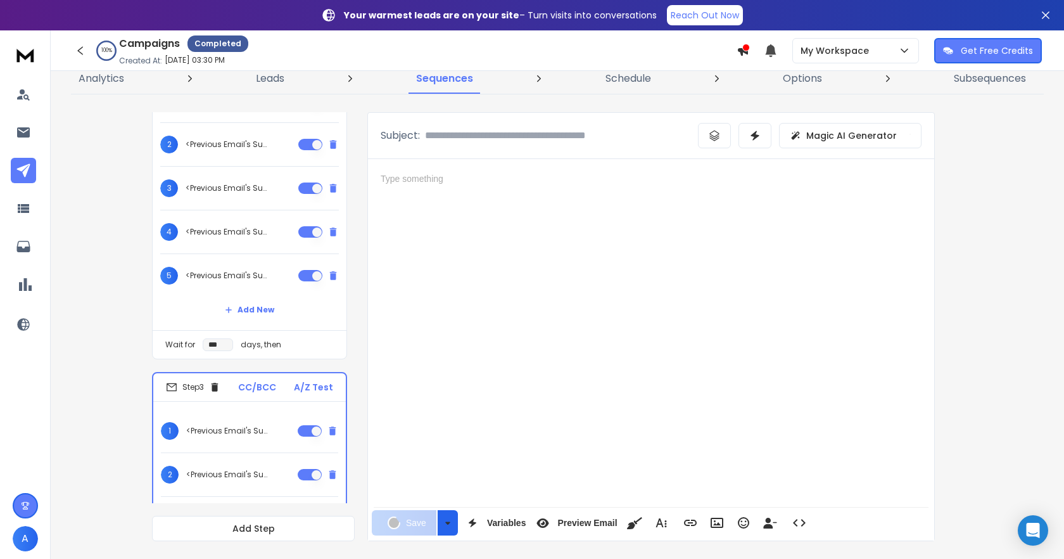
scroll to position [370, 0]
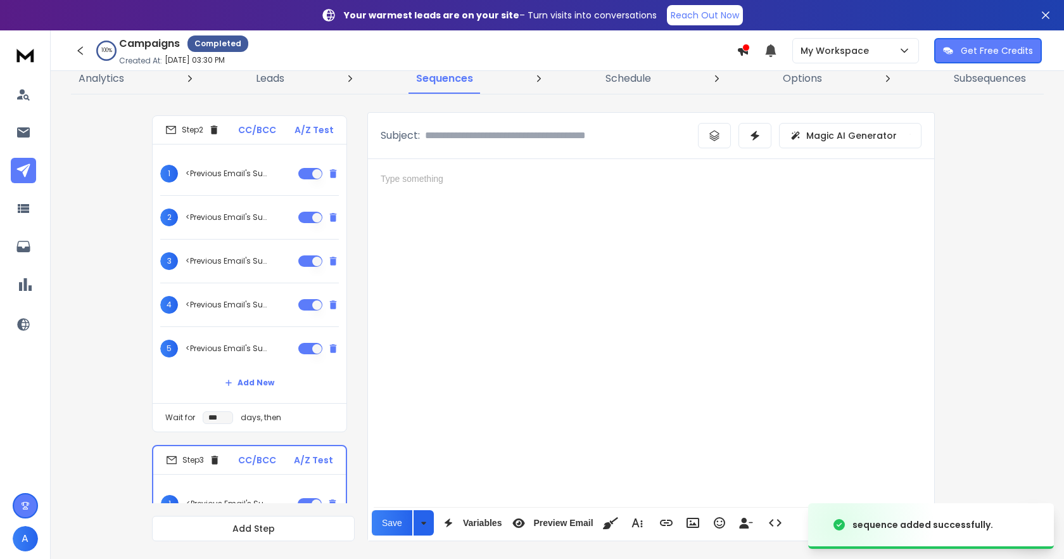
click at [231, 309] on p "<Previous Email's Subject>" at bounding box center [226, 305] width 81 height 10
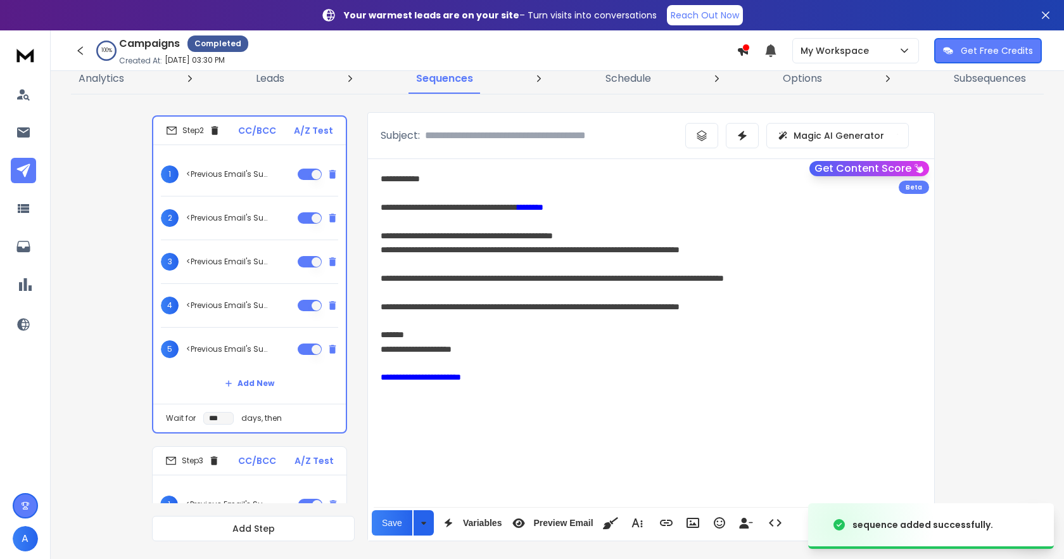
click at [447, 281] on div "**********" at bounding box center [651, 278] width 541 height 14
click at [772, 520] on icon "button" at bounding box center [775, 523] width 13 height 8
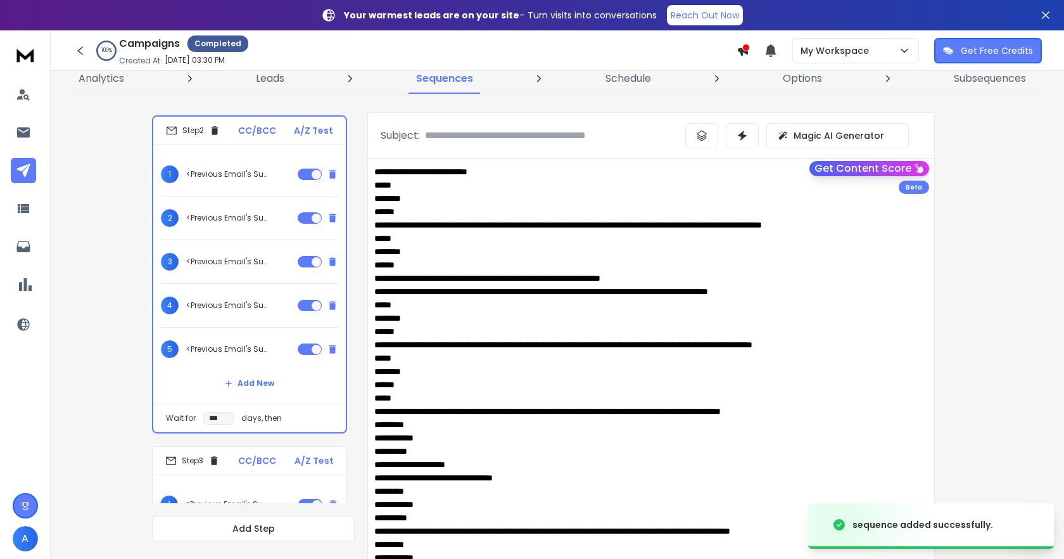
click at [715, 414] on textarea "**********" at bounding box center [651, 425] width 566 height 532
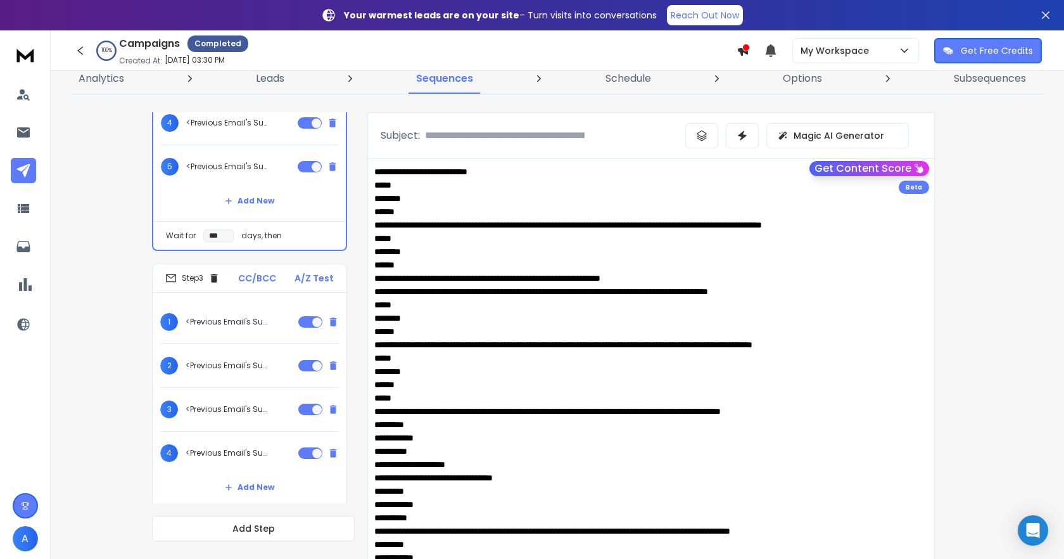
scroll to position [557, 0]
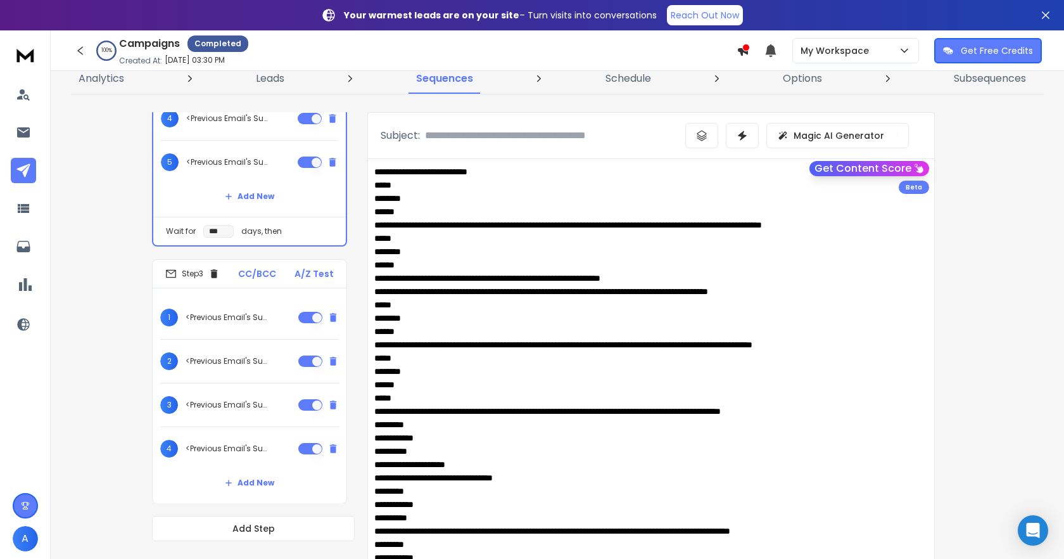
click at [222, 440] on div "4 <Previous Email's Subject>" at bounding box center [213, 449] width 106 height 18
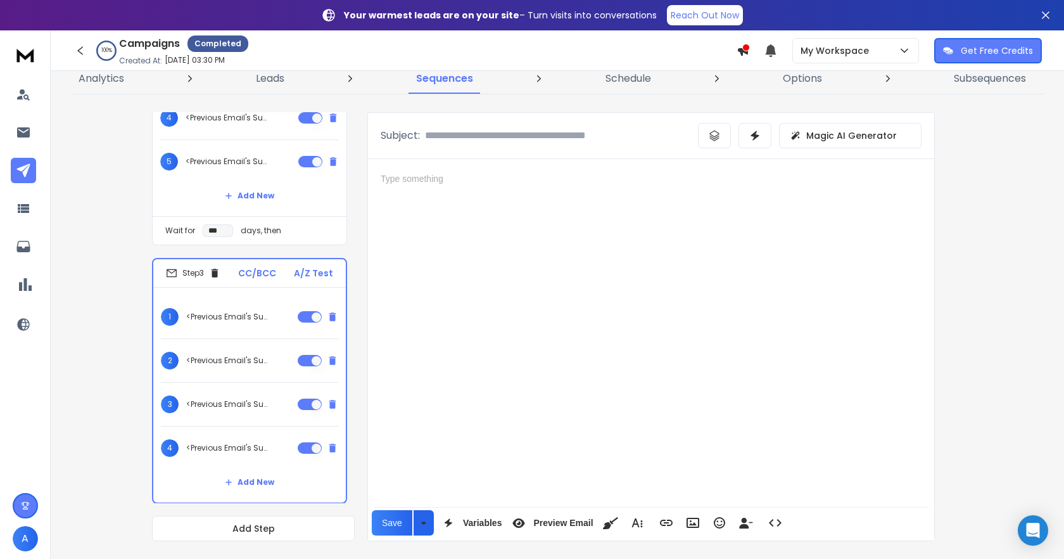
click at [527, 372] on div at bounding box center [651, 326] width 566 height 335
click at [777, 523] on icon "button" at bounding box center [775, 522] width 15 height 15
click at [684, 397] on div "Type something" at bounding box center [651, 331] width 566 height 345
click at [497, 231] on div "Type something" at bounding box center [651, 331] width 566 height 345
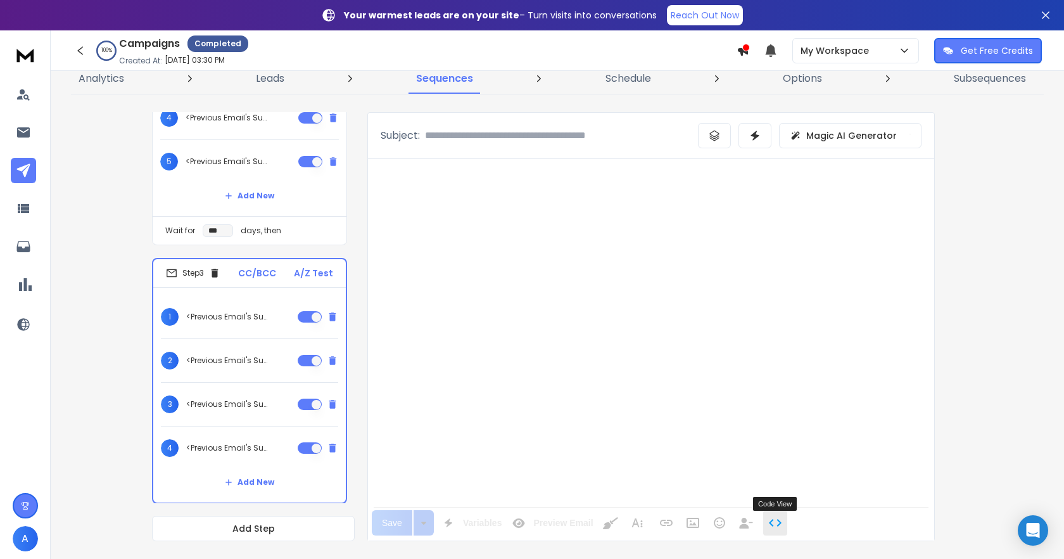
click at [774, 520] on icon "button" at bounding box center [775, 522] width 15 height 15
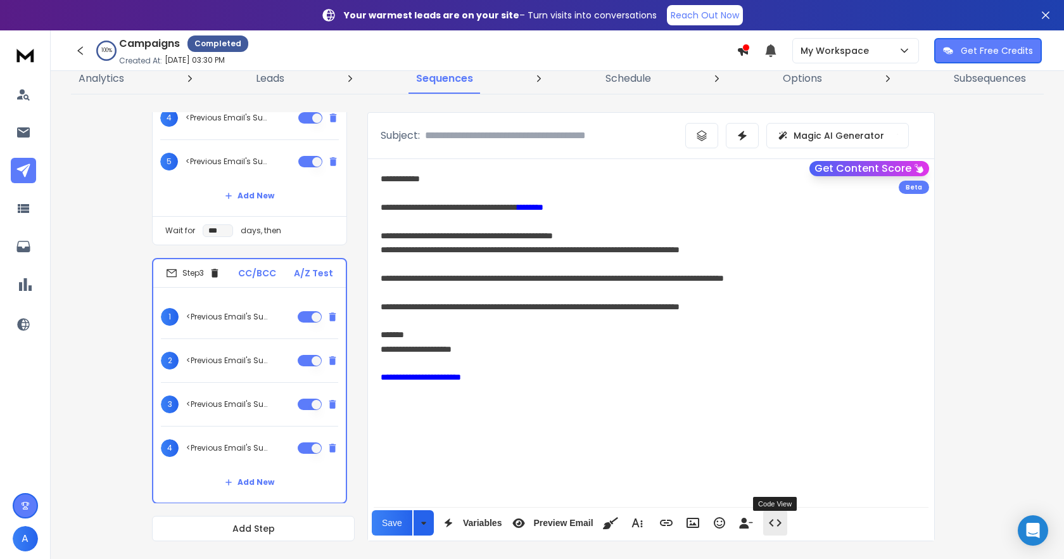
click at [769, 522] on icon "button" at bounding box center [775, 523] width 13 height 8
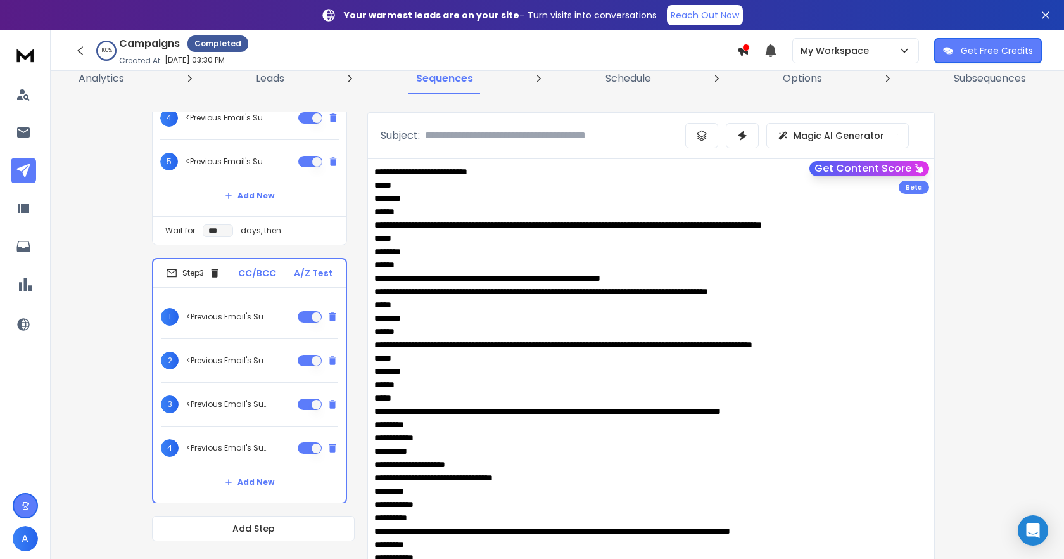
click at [604, 353] on textarea "**********" at bounding box center [651, 418] width 566 height 518
paste textarea "****"
type textarea "**********"
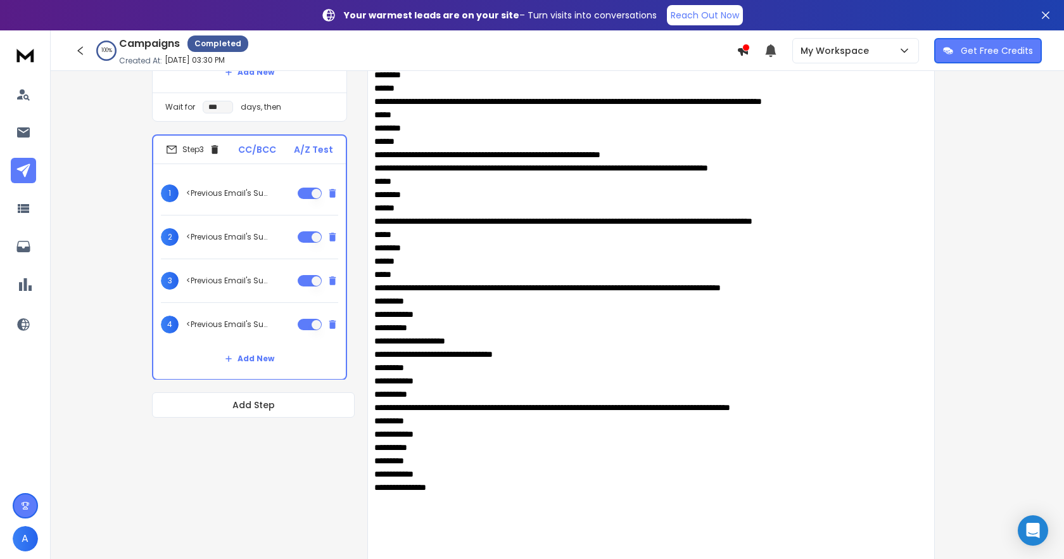
scroll to position [229, 0]
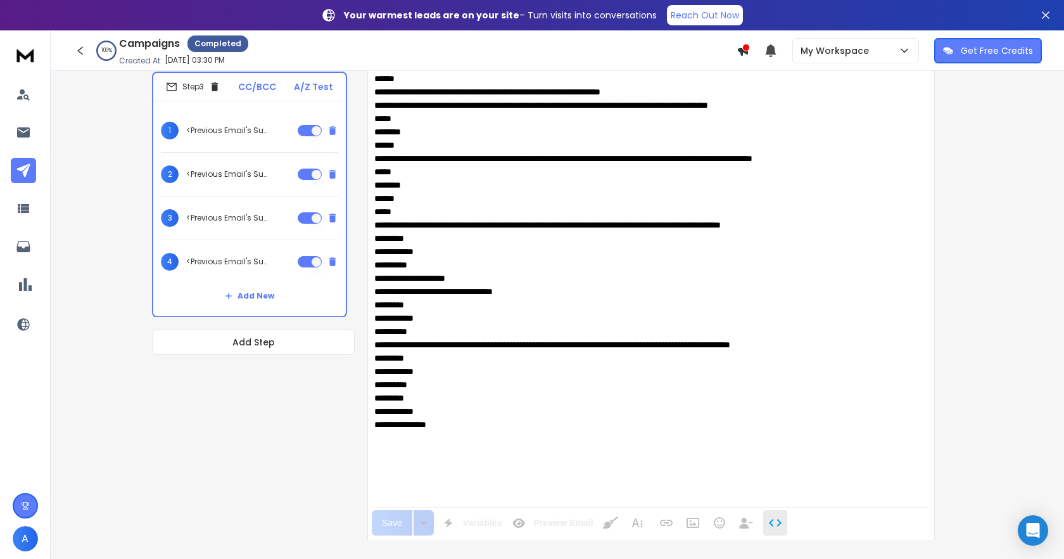
click at [780, 522] on icon "button" at bounding box center [775, 523] width 13 height 8
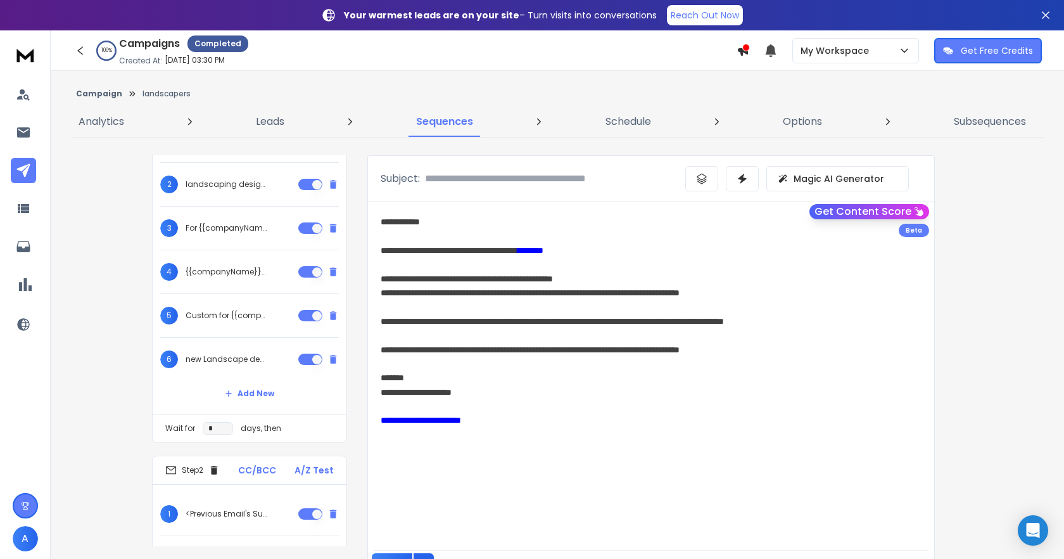
scroll to position [0, 0]
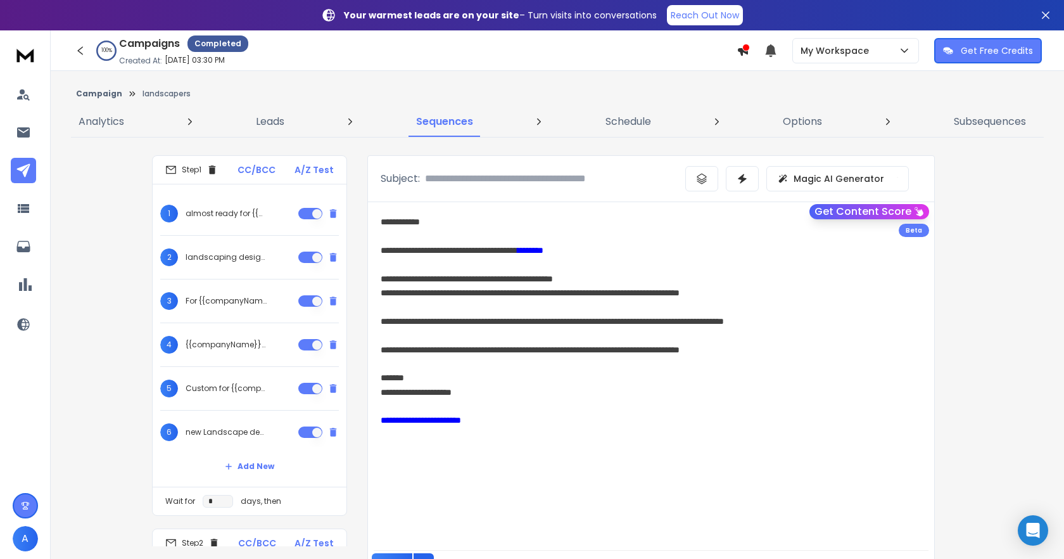
click at [231, 226] on div "1 almost ready for {{companyName}}" at bounding box center [249, 214] width 179 height 44
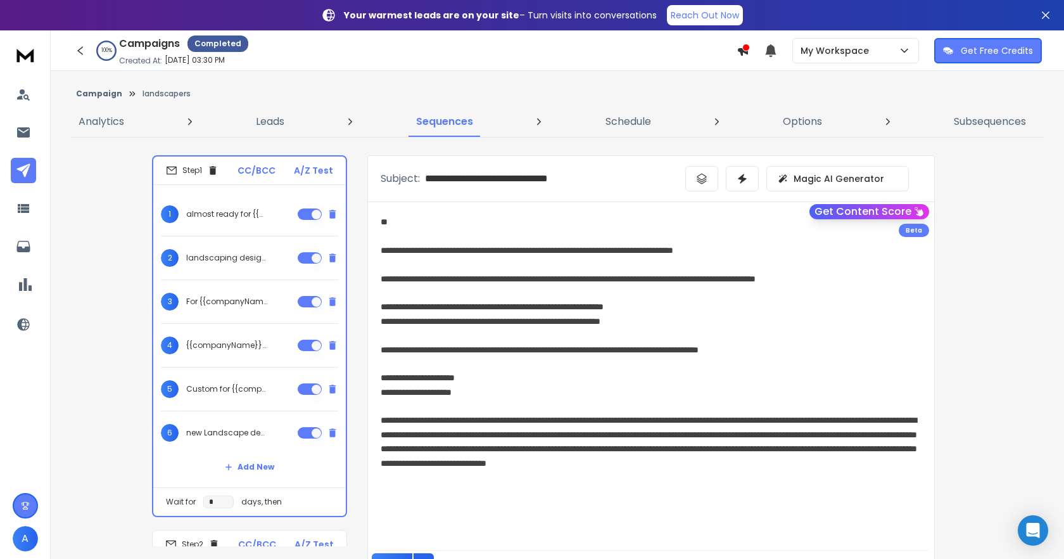
click at [237, 254] on p "landscaping design - {{companyName}}" at bounding box center [226, 258] width 81 height 10
type input "**********"
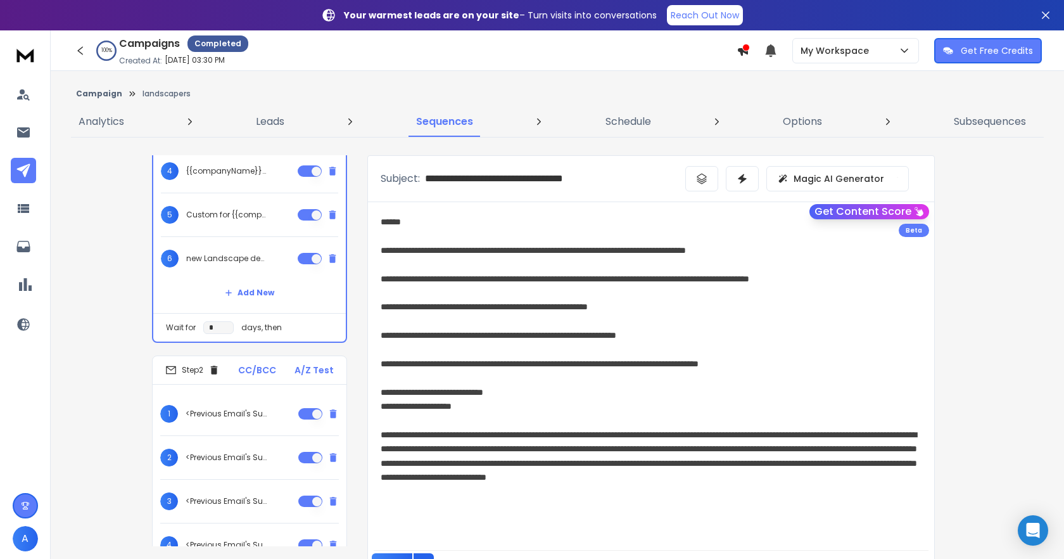
scroll to position [329, 0]
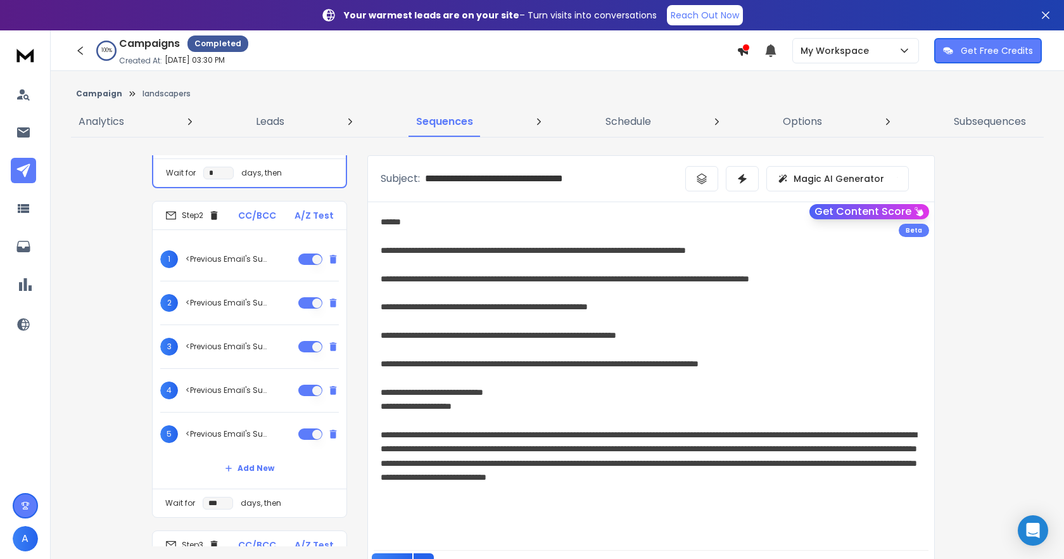
click at [245, 279] on div "1 <Previous Email's Subject>" at bounding box center [249, 260] width 179 height 44
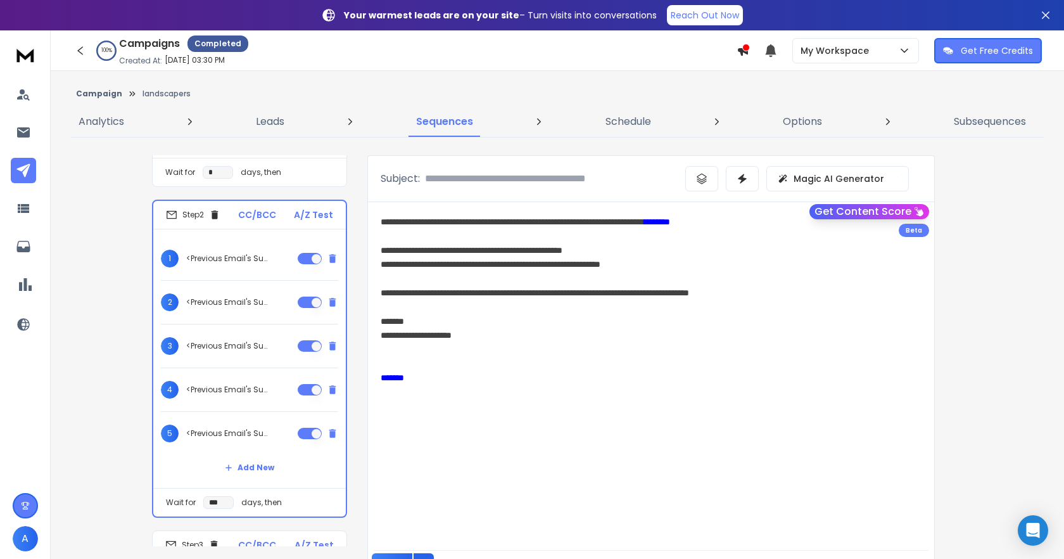
click at [250, 301] on p "<Previous Email's Subject>" at bounding box center [226, 302] width 81 height 10
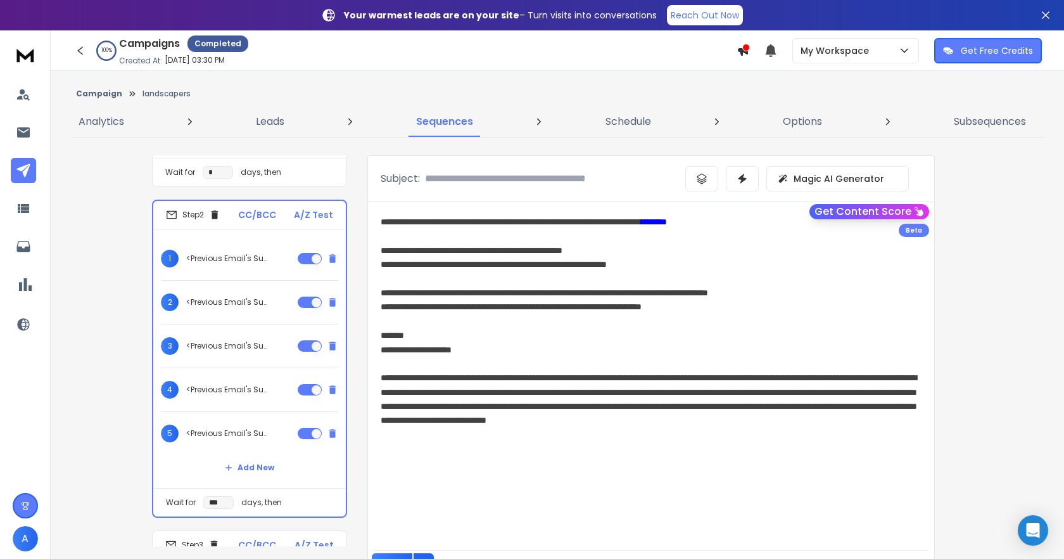
click at [255, 330] on div "3 <Previous Email's Subject>" at bounding box center [249, 346] width 177 height 44
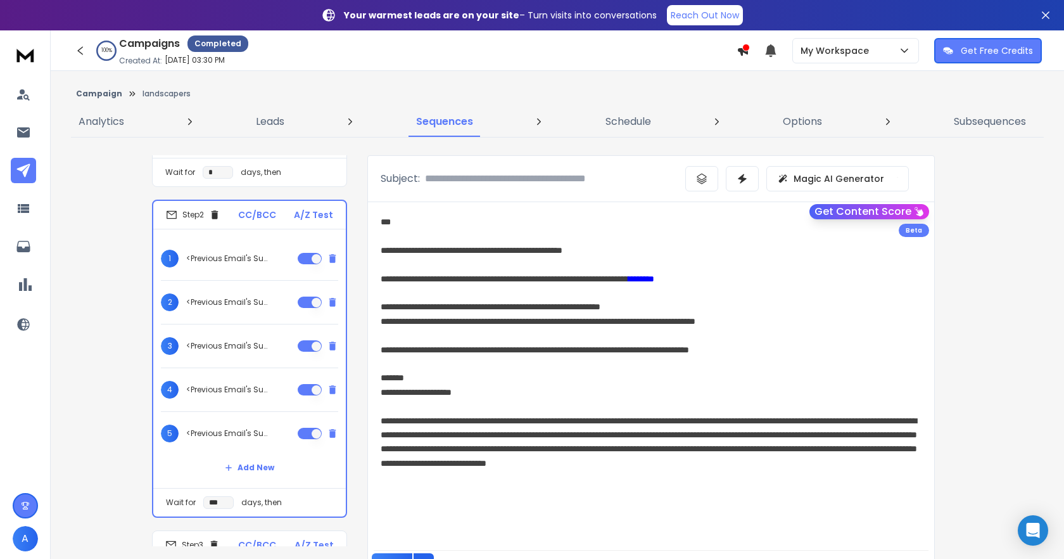
click at [257, 350] on p "<Previous Email's Subject>" at bounding box center [226, 346] width 81 height 10
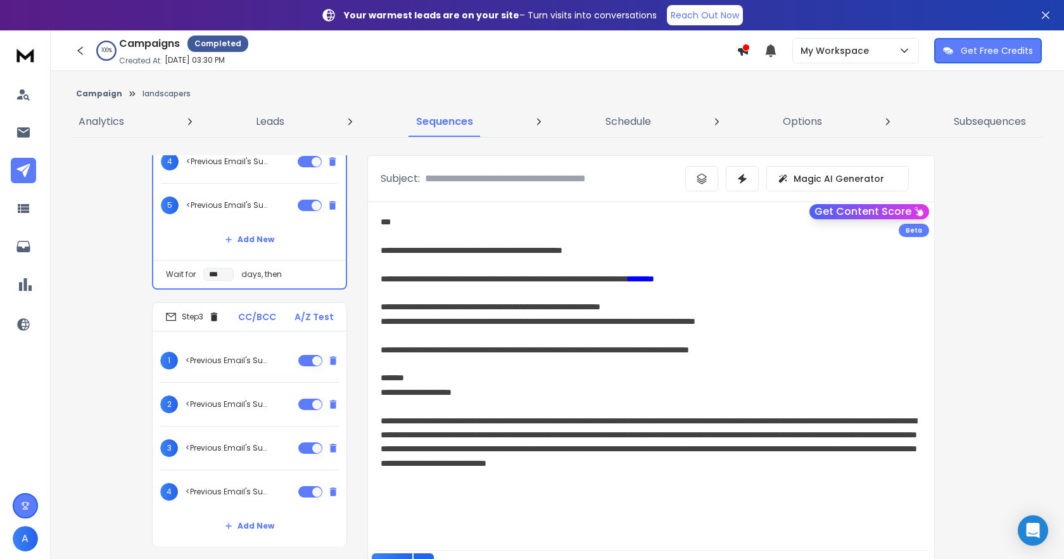
scroll to position [43, 0]
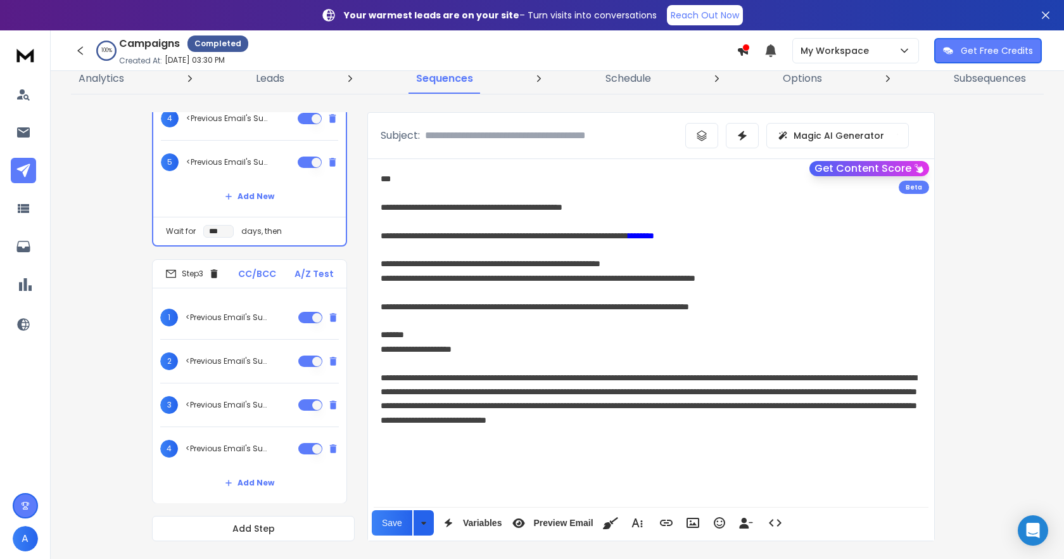
click at [241, 449] on p "<Previous Email's Subject>" at bounding box center [226, 449] width 81 height 10
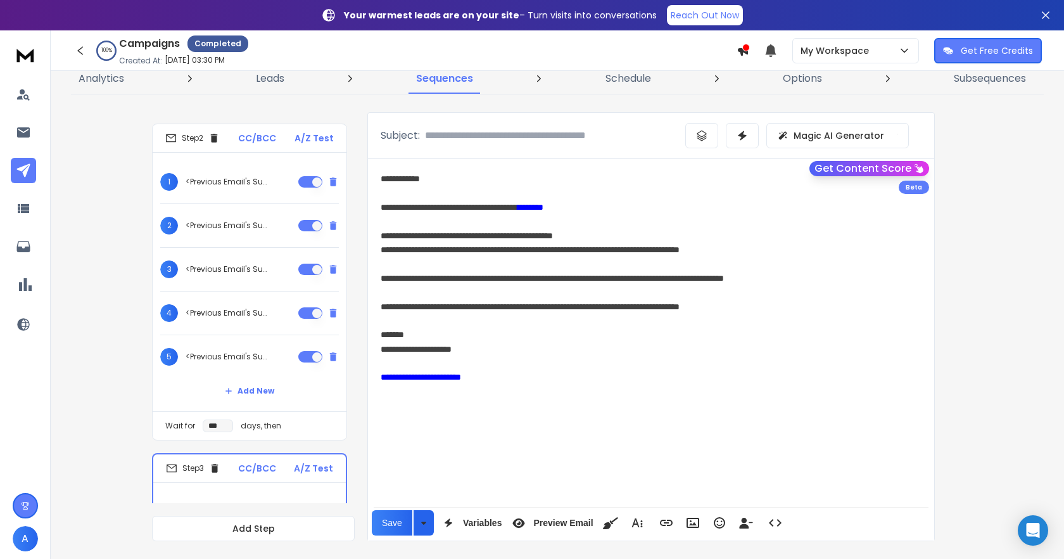
scroll to position [298, 0]
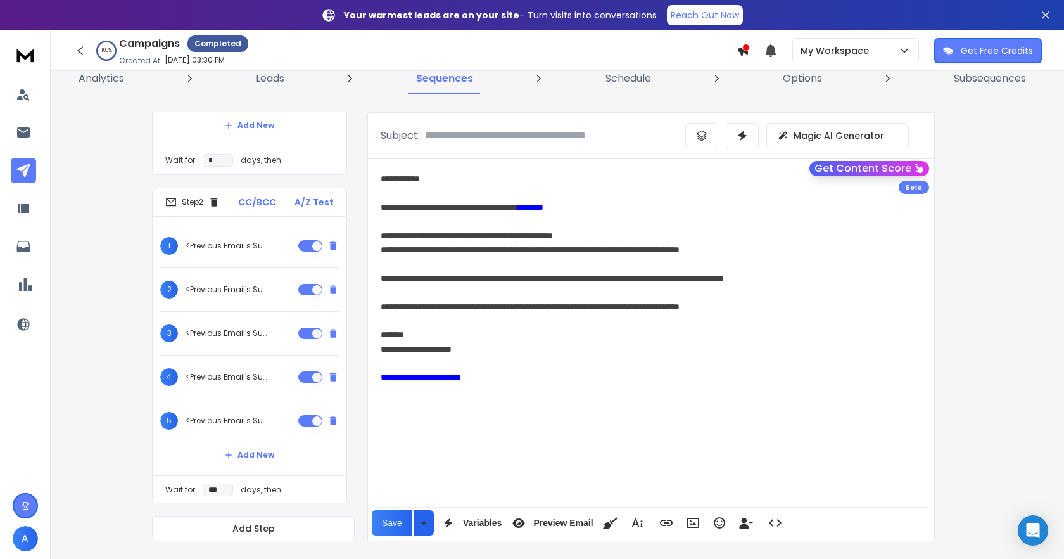
click at [242, 397] on div "4 <Previous Email's Subject>" at bounding box center [249, 377] width 179 height 44
click at [227, 426] on div "5 <Previous Email's Subject>" at bounding box center [214, 421] width 106 height 18
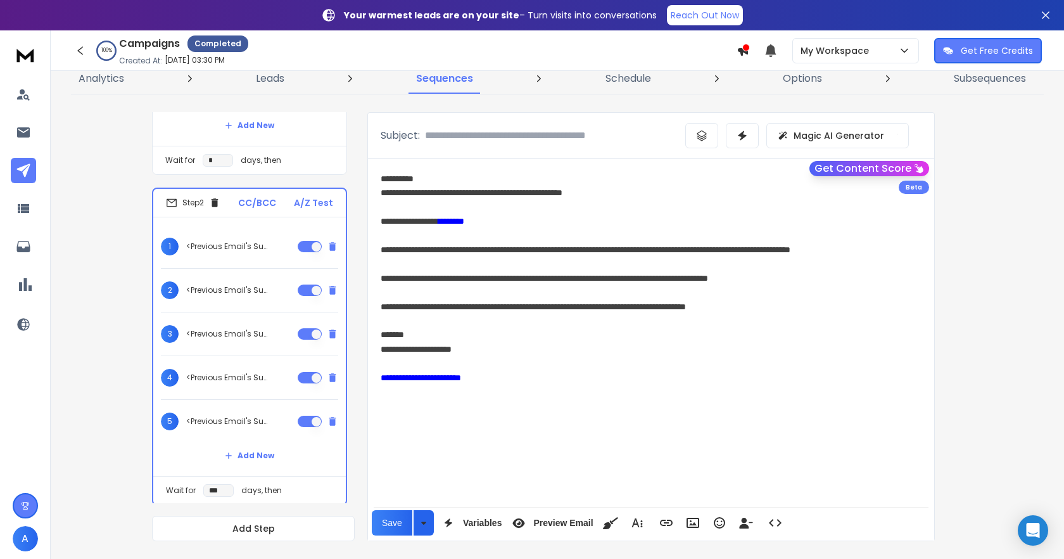
click at [620, 342] on div "**********" at bounding box center [651, 349] width 541 height 14
click at [768, 515] on icon "button" at bounding box center [775, 522] width 15 height 15
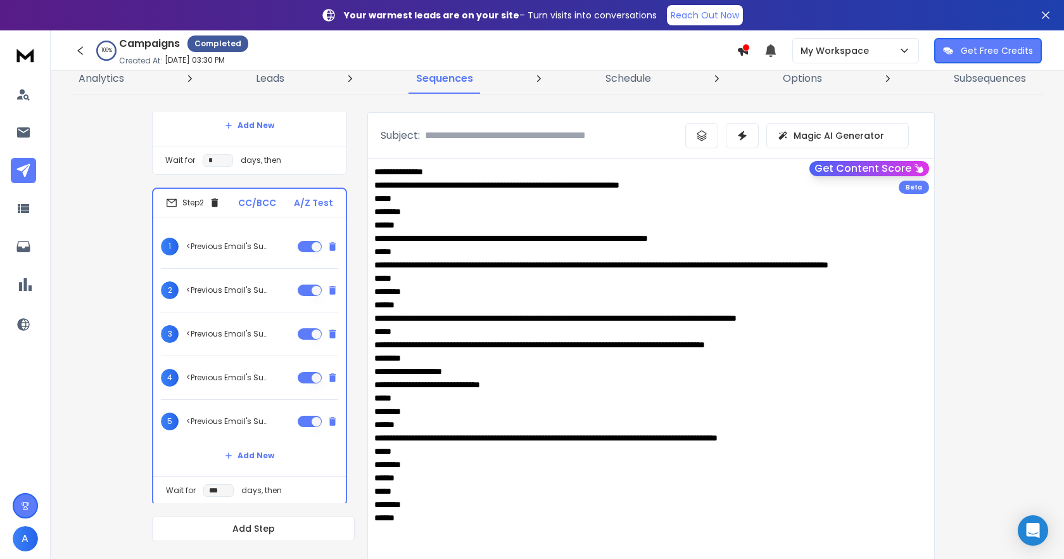
click at [696, 369] on textarea "**********" at bounding box center [651, 365] width 566 height 412
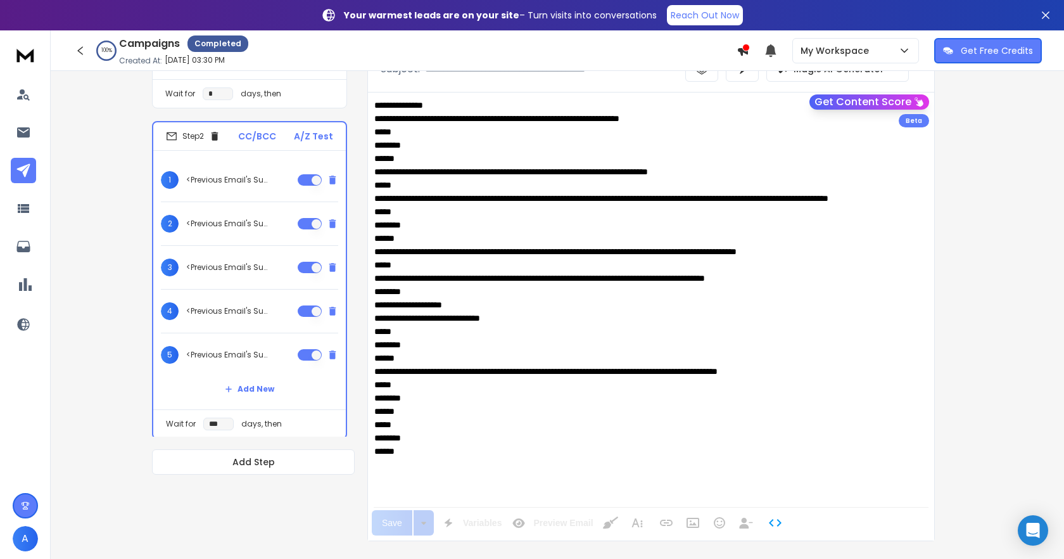
scroll to position [557, 0]
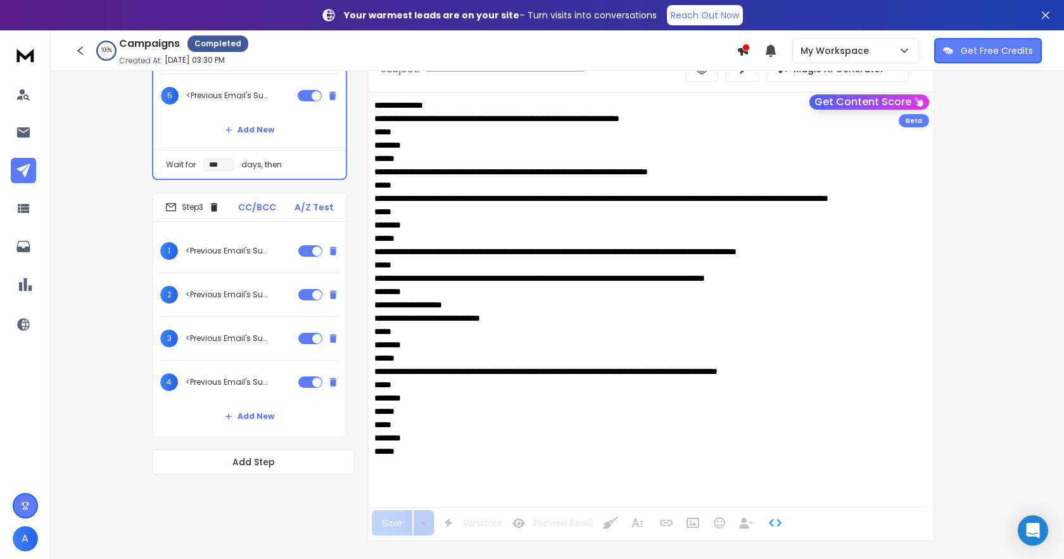
click at [246, 374] on div "4 <Previous Email's Subject>" at bounding box center [213, 382] width 106 height 18
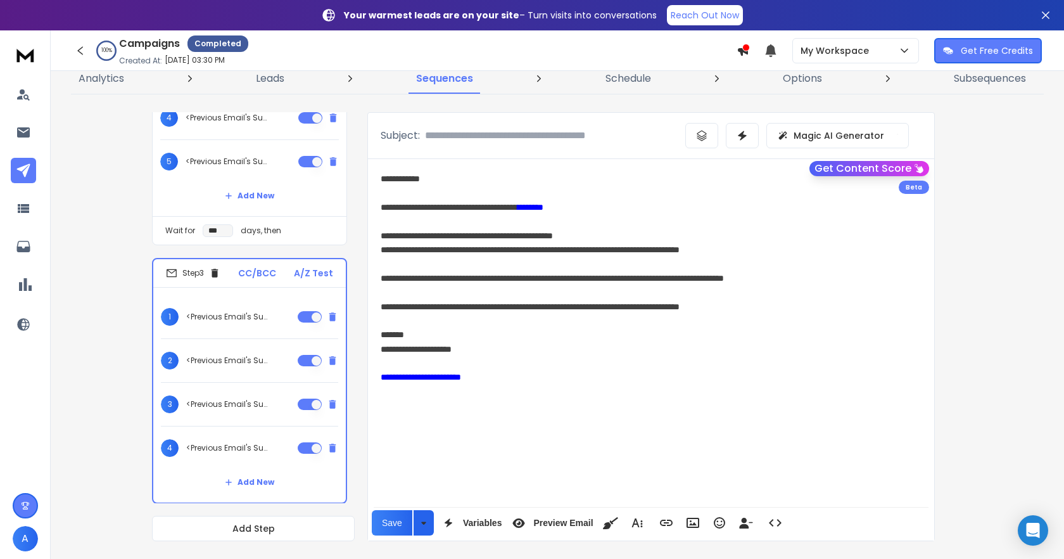
scroll to position [43, 0]
click at [582, 385] on div at bounding box center [651, 392] width 541 height 14
click at [260, 476] on button "Add New" at bounding box center [250, 482] width 70 height 25
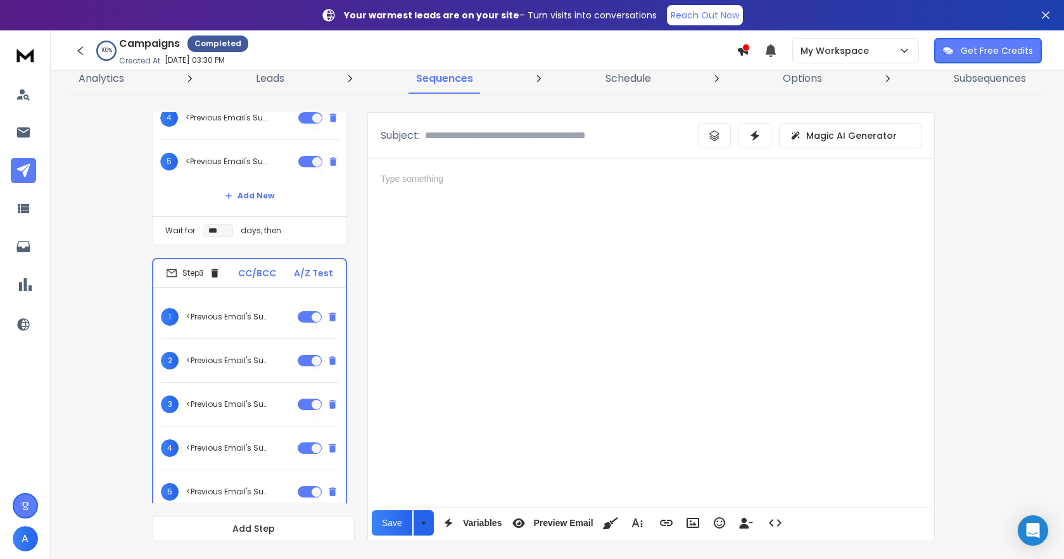
click at [585, 422] on div at bounding box center [651, 326] width 566 height 335
click at [771, 514] on button "Code View" at bounding box center [776, 522] width 24 height 25
click at [570, 302] on div "Type something" at bounding box center [651, 331] width 566 height 345
click at [744, 445] on div "Type something" at bounding box center [651, 331] width 566 height 345
click at [502, 141] on input at bounding box center [555, 135] width 260 height 15
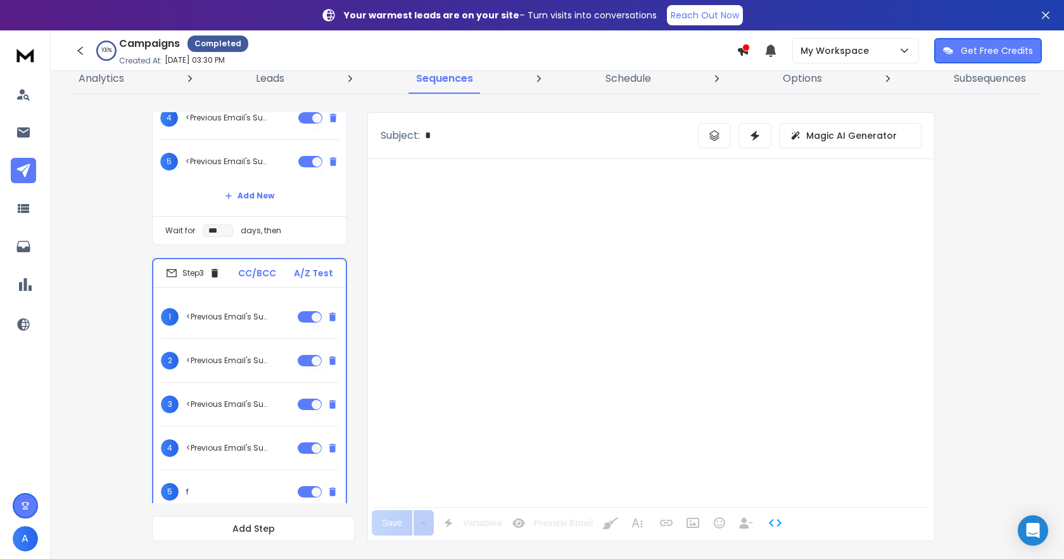
type input "*"
click at [504, 232] on div "Type something" at bounding box center [651, 331] width 566 height 345
click at [769, 498] on div "Type something" at bounding box center [651, 331] width 566 height 345
click at [774, 520] on icon "button" at bounding box center [775, 522] width 15 height 15
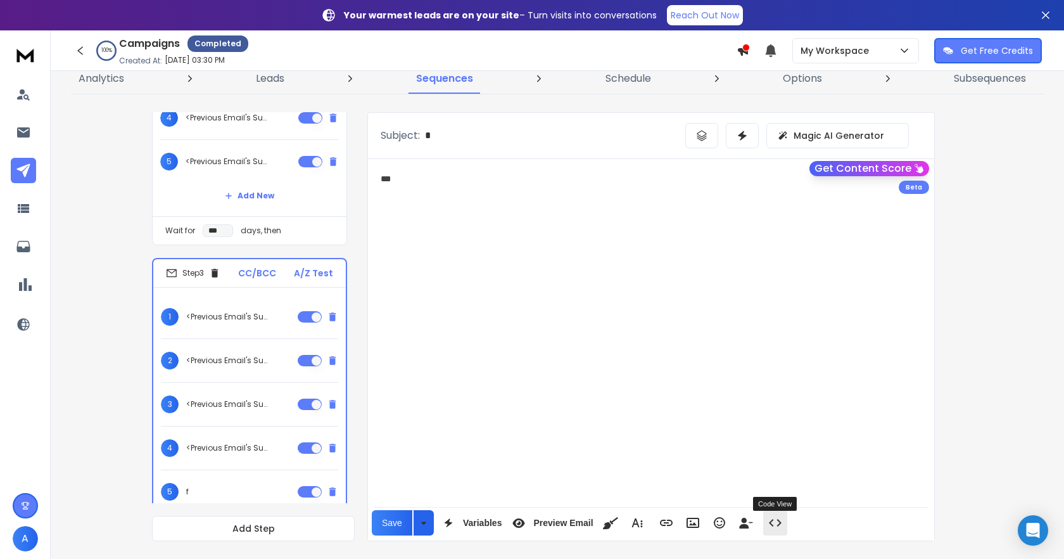
click at [781, 523] on icon "button" at bounding box center [775, 522] width 15 height 15
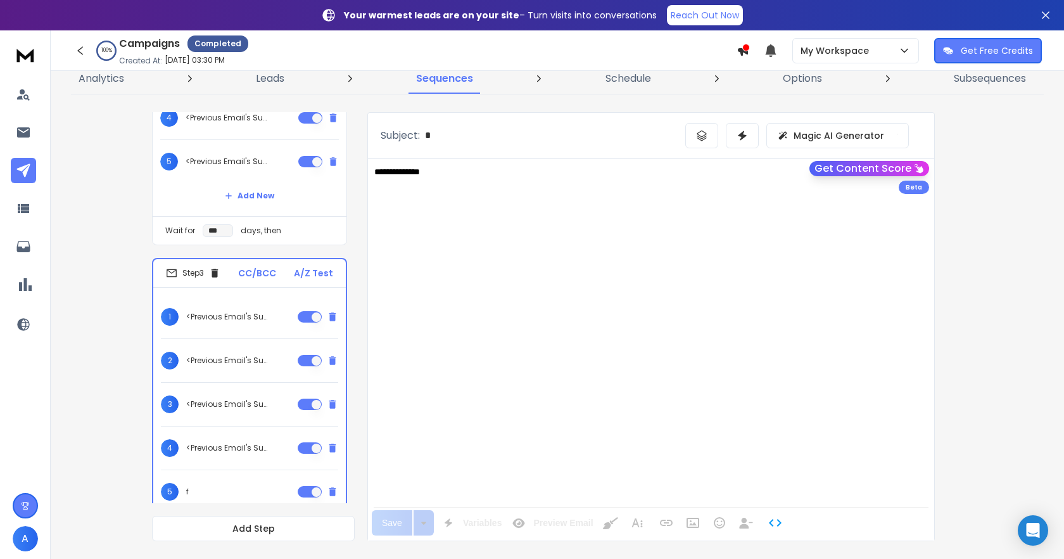
click at [444, 165] on textarea "**********" at bounding box center [651, 172] width 566 height 26
paste textarea "**********"
type textarea "**********"
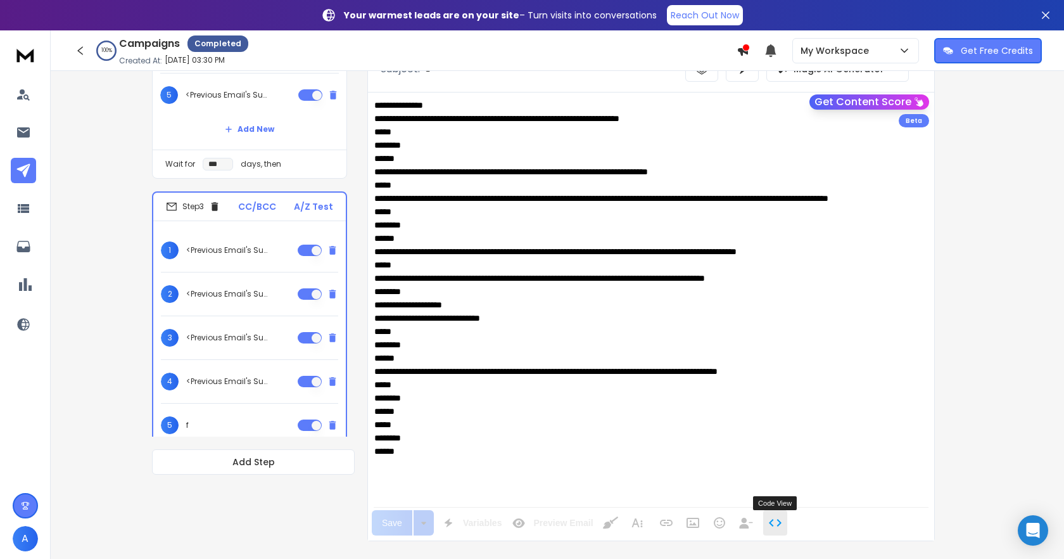
click at [777, 518] on icon "button" at bounding box center [775, 522] width 15 height 15
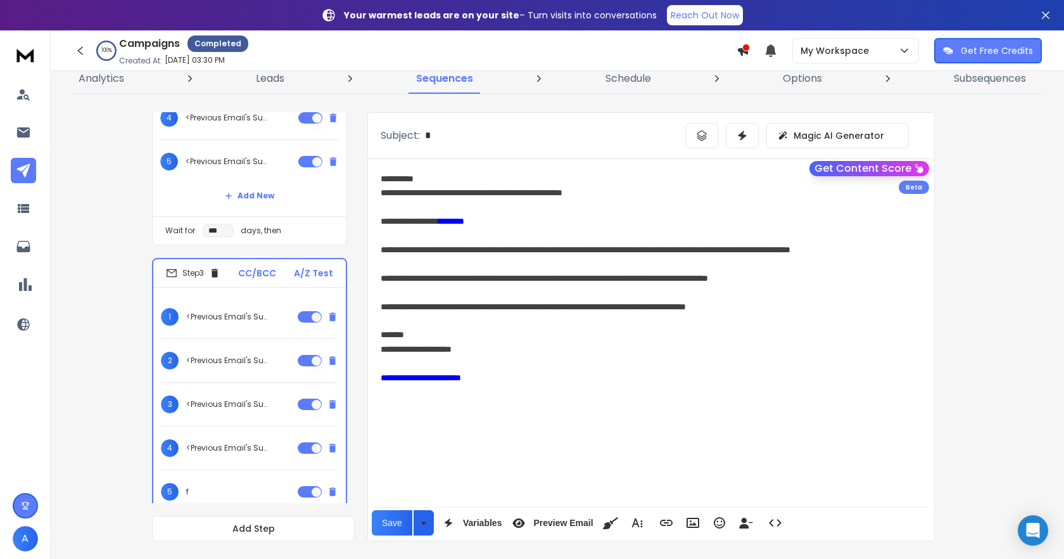
scroll to position [0, 0]
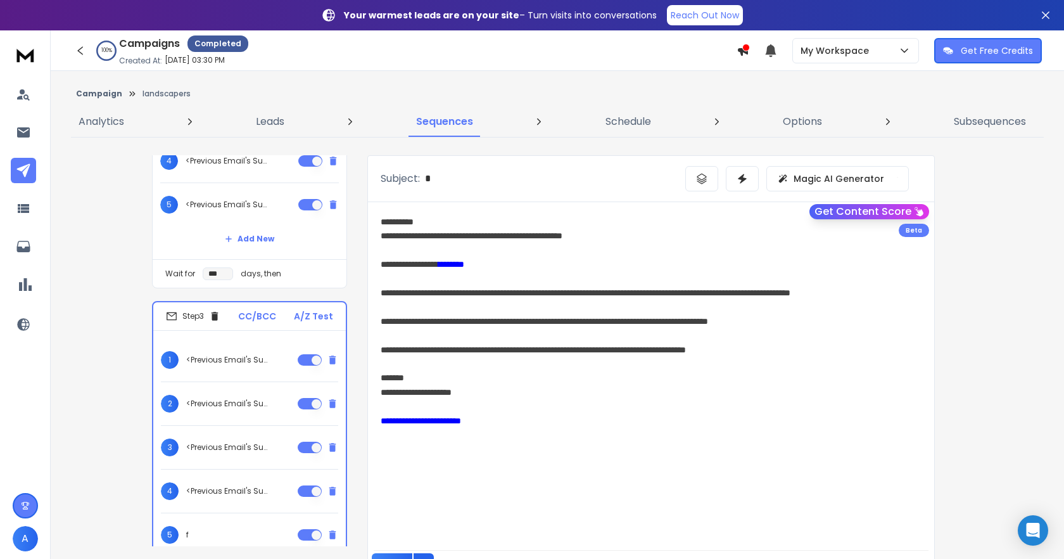
click at [495, 181] on input "*" at bounding box center [549, 178] width 248 height 15
click at [418, 276] on div "**********" at bounding box center [651, 286] width 541 height 29
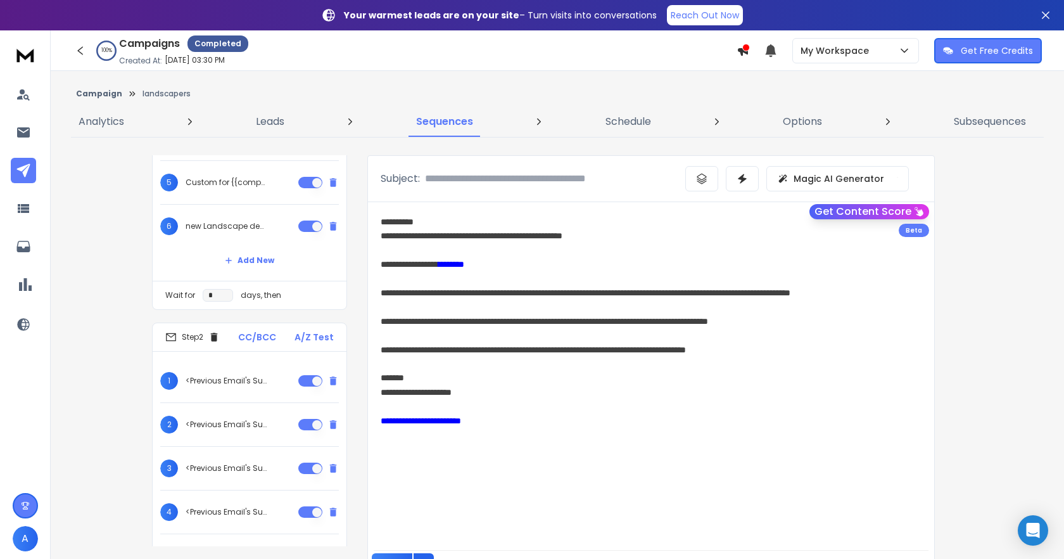
scroll to position [300, 0]
